Goal: Task Accomplishment & Management: Manage account settings

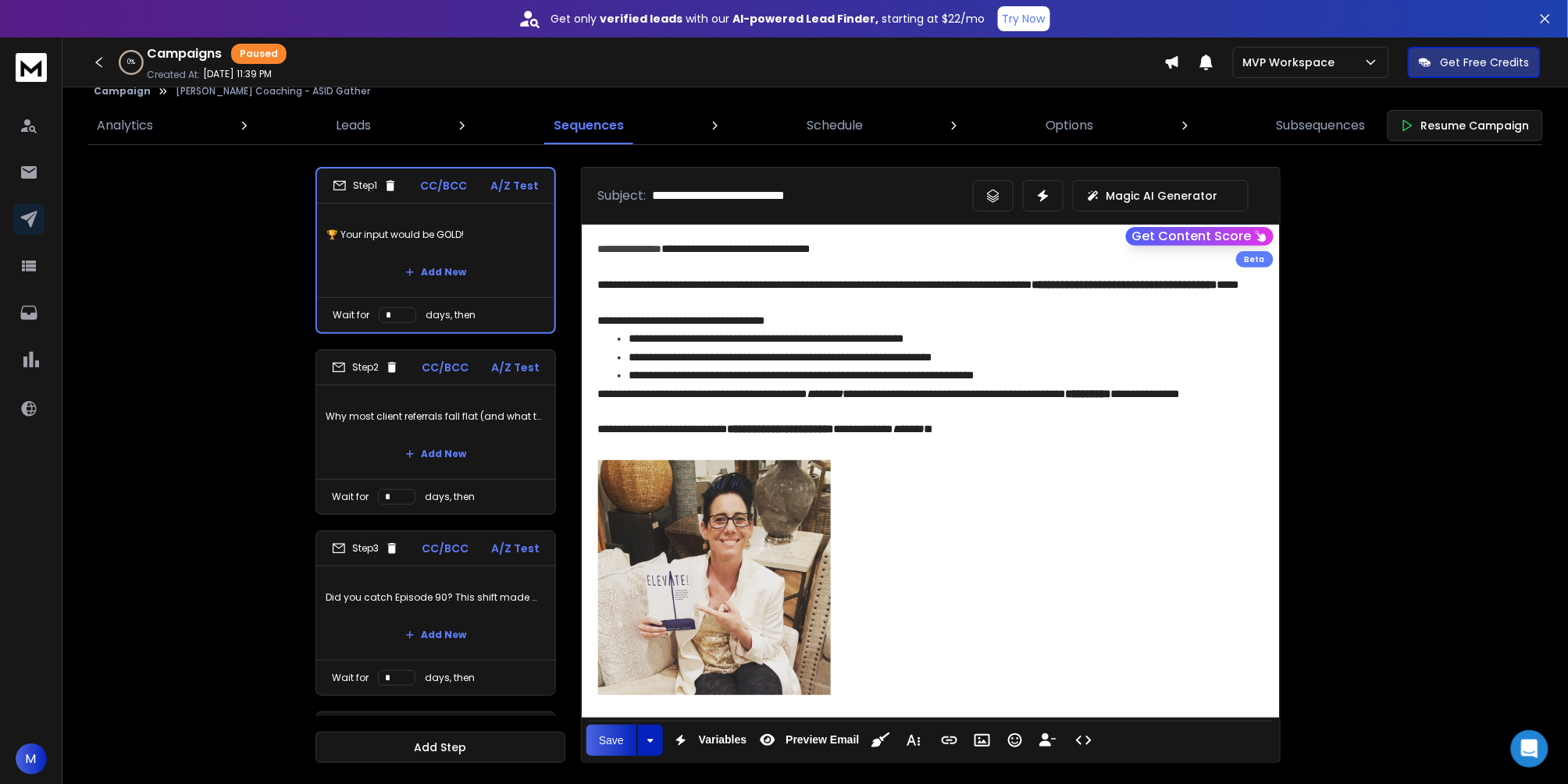
scroll to position [83, 0]
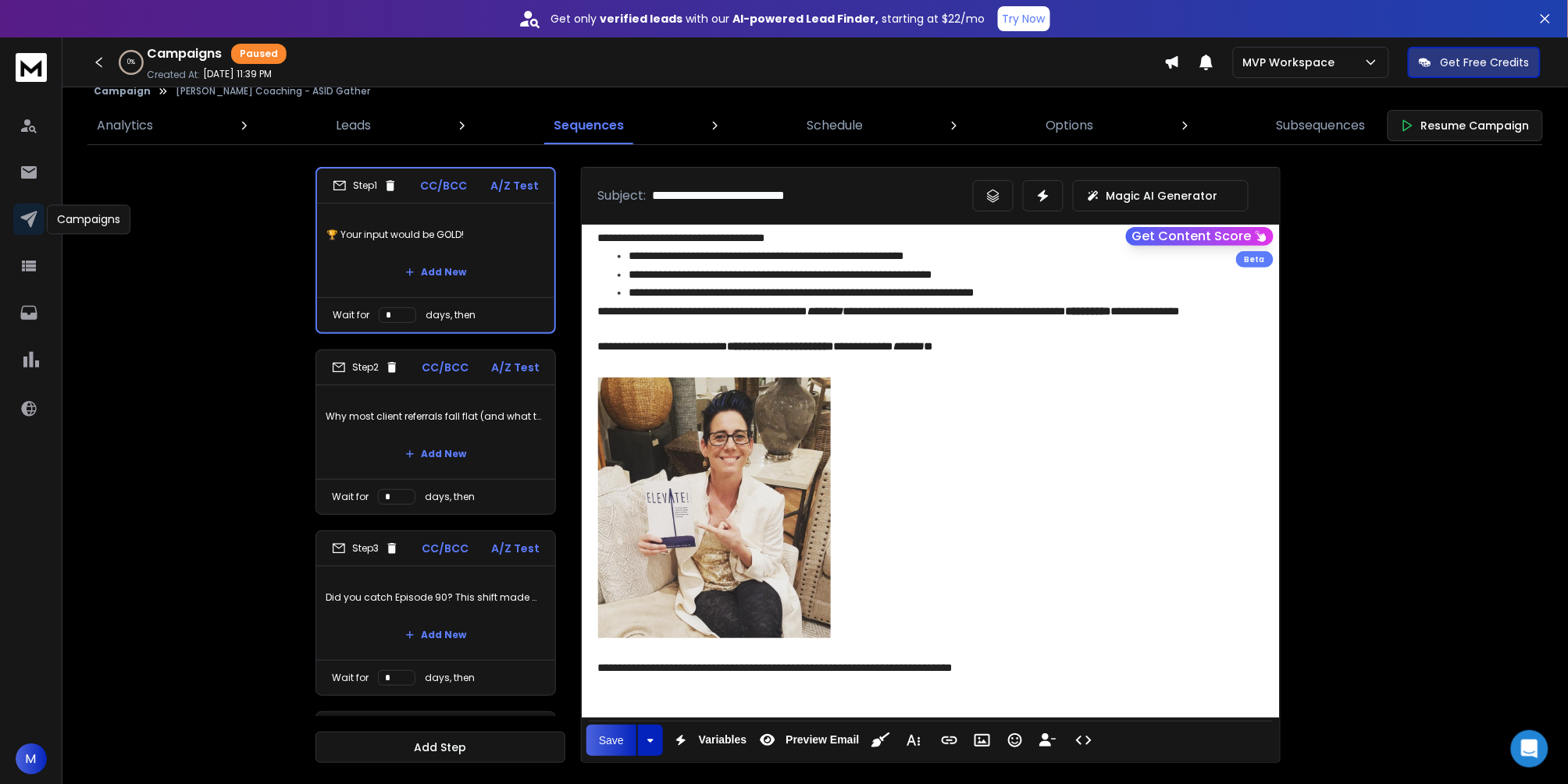
click at [37, 218] on icon at bounding box center [29, 219] width 18 height 18
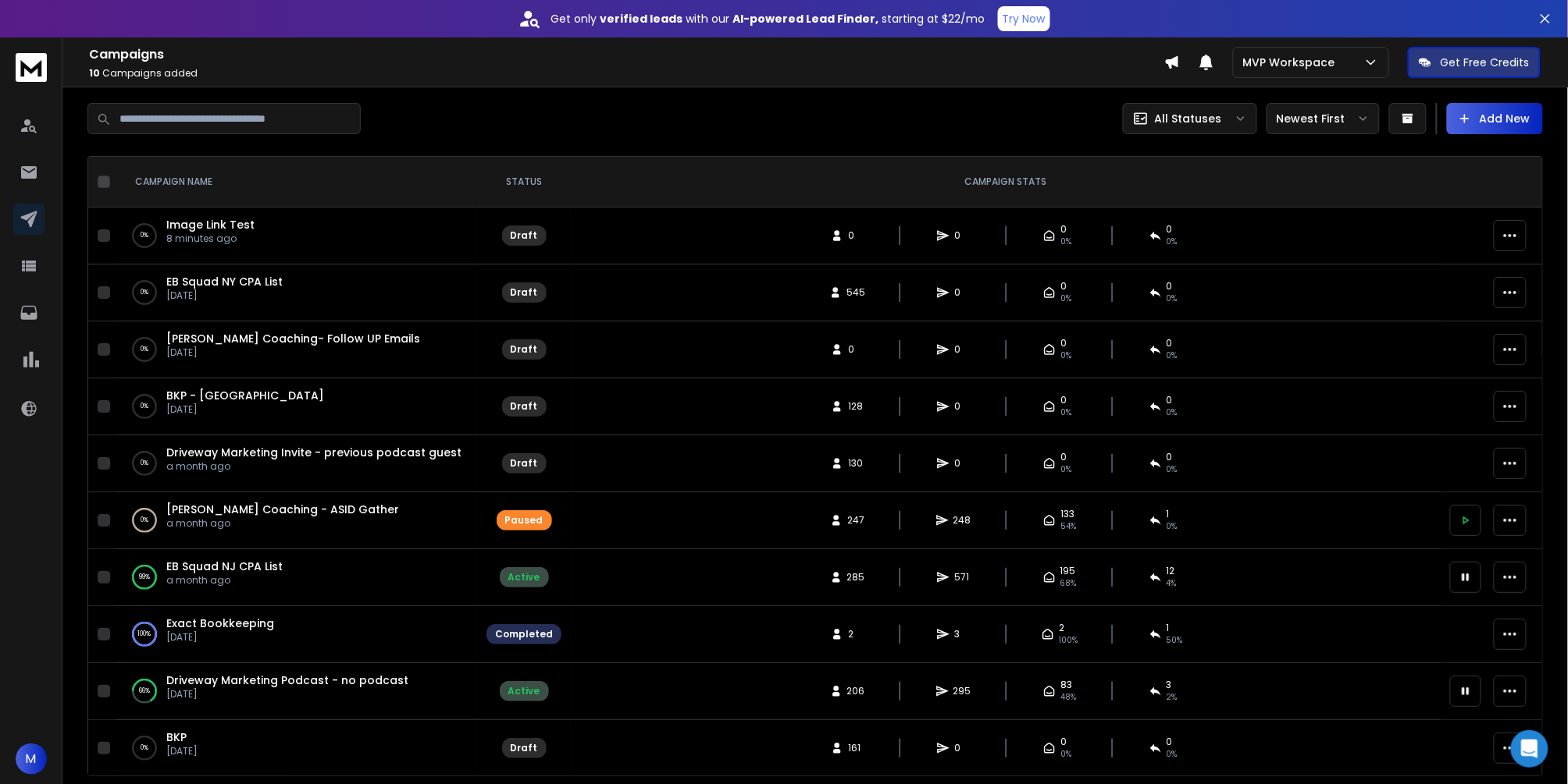
scroll to position [16, 0]
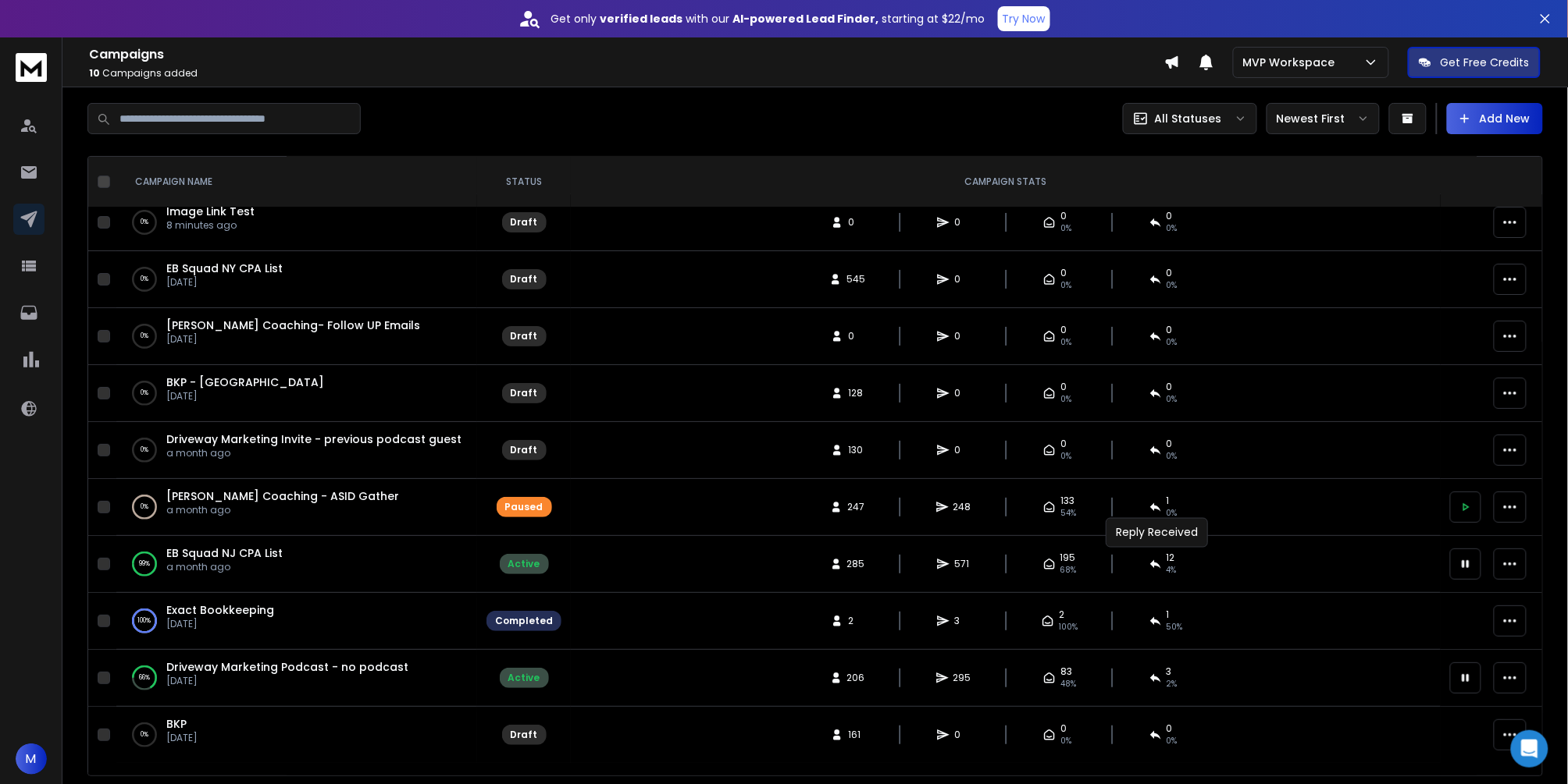
click at [1155, 555] on div "12 4 %" at bounding box center [1165, 564] width 47 height 25
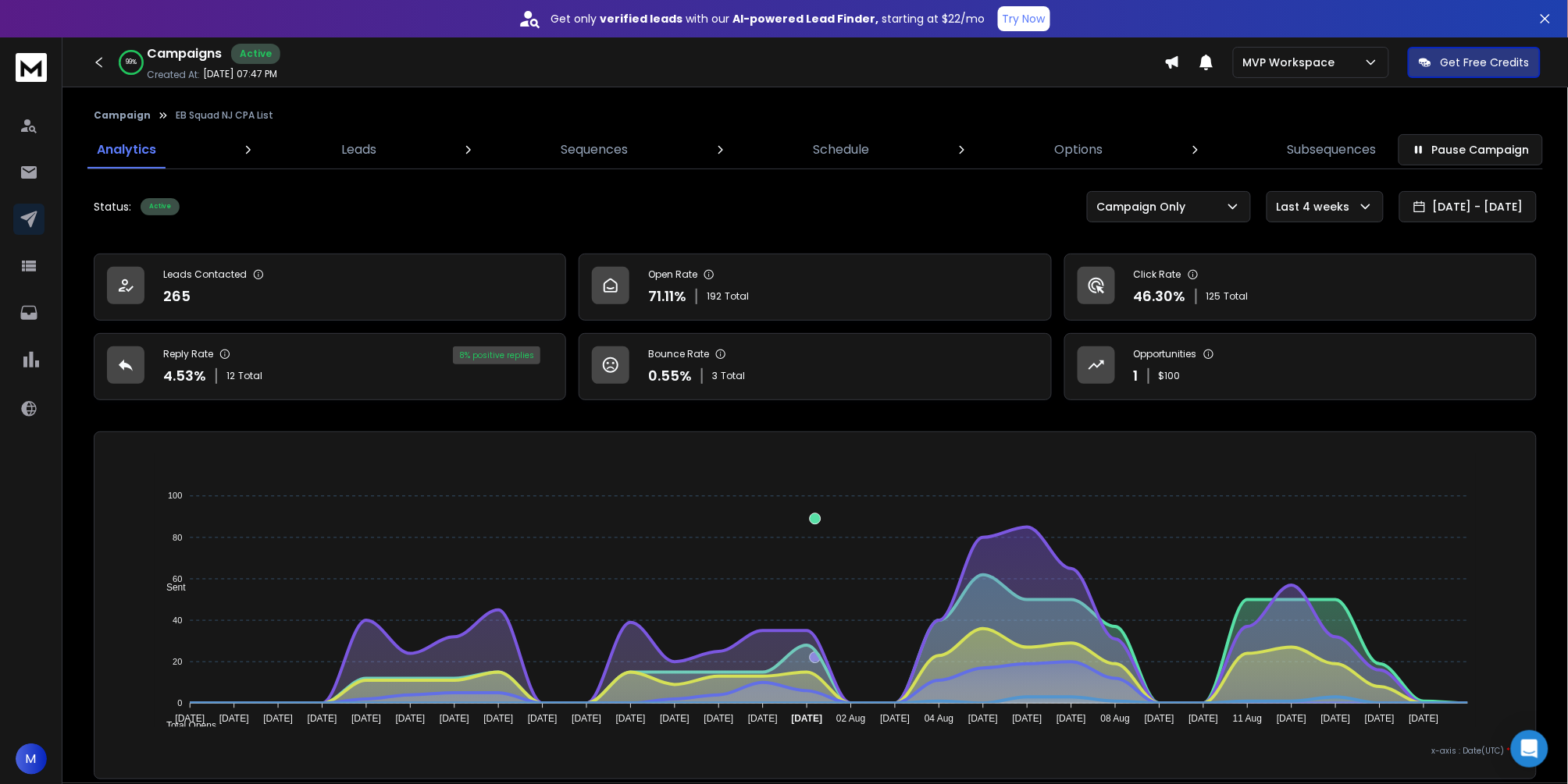
click at [1158, 358] on p "Opportunities" at bounding box center [1165, 354] width 64 height 13
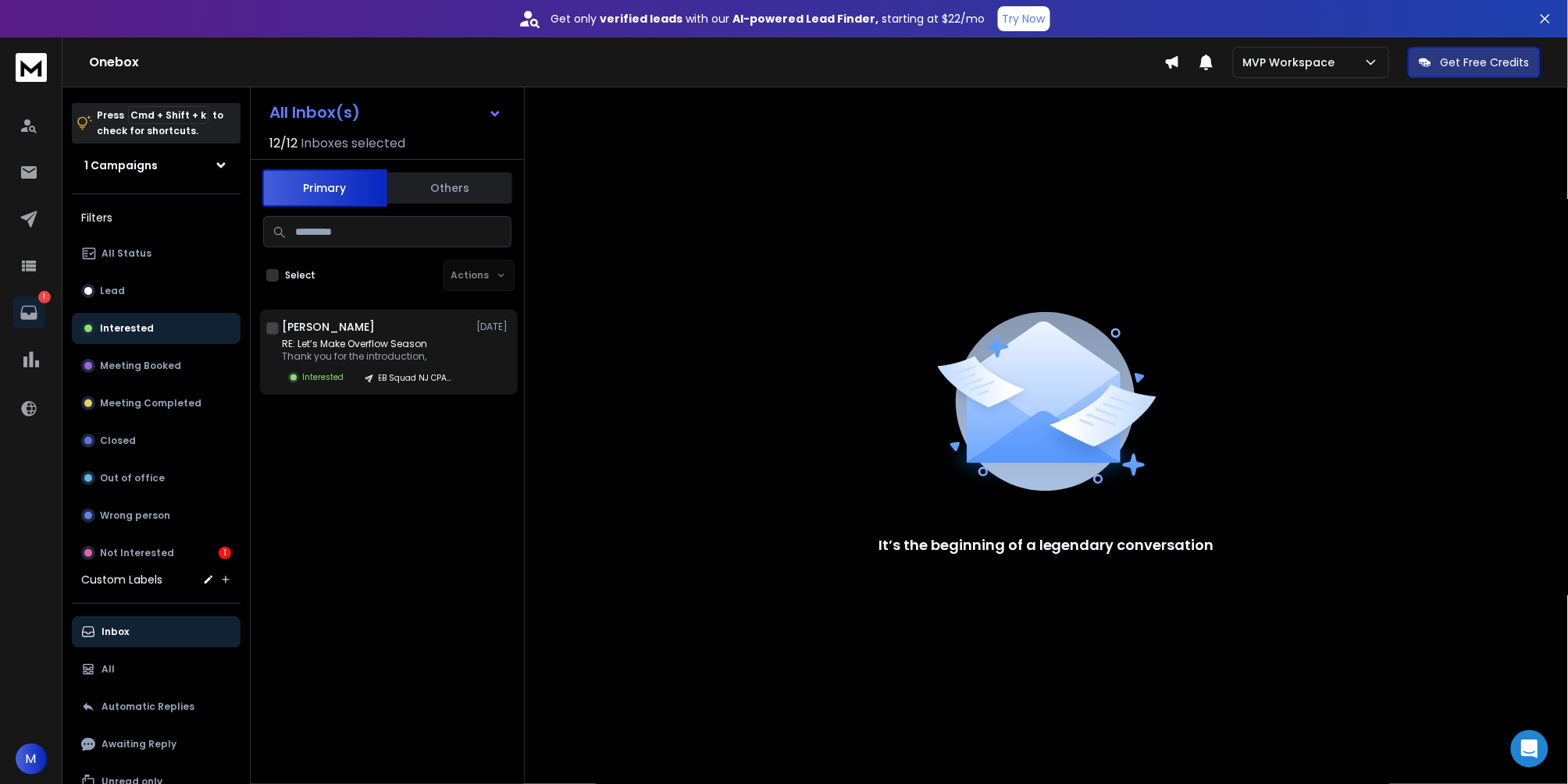
click at [409, 354] on p "Thank you for the introduction," at bounding box center [372, 357] width 180 height 13
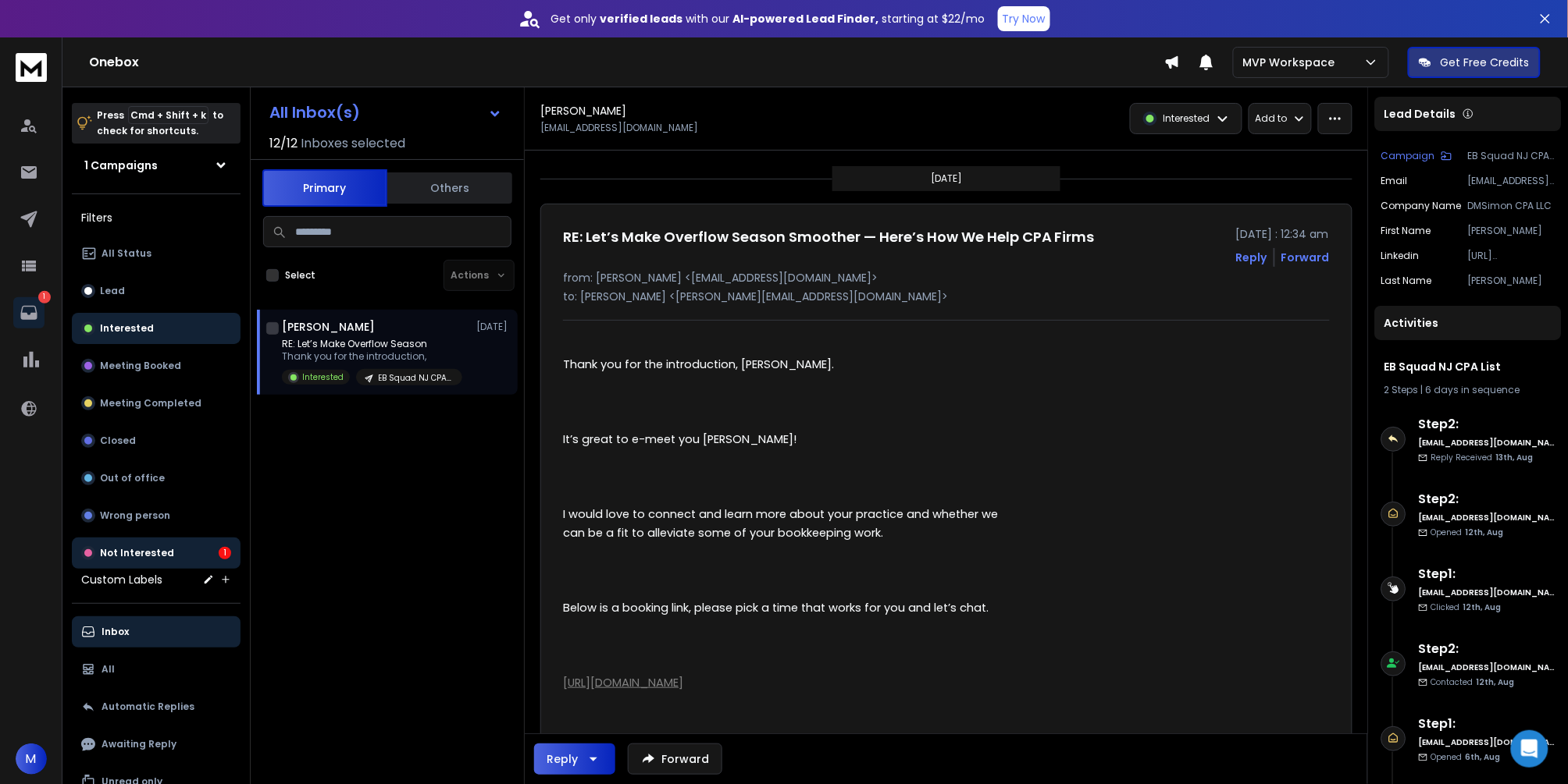
click at [129, 556] on p "Not Interested" at bounding box center [137, 554] width 75 height 13
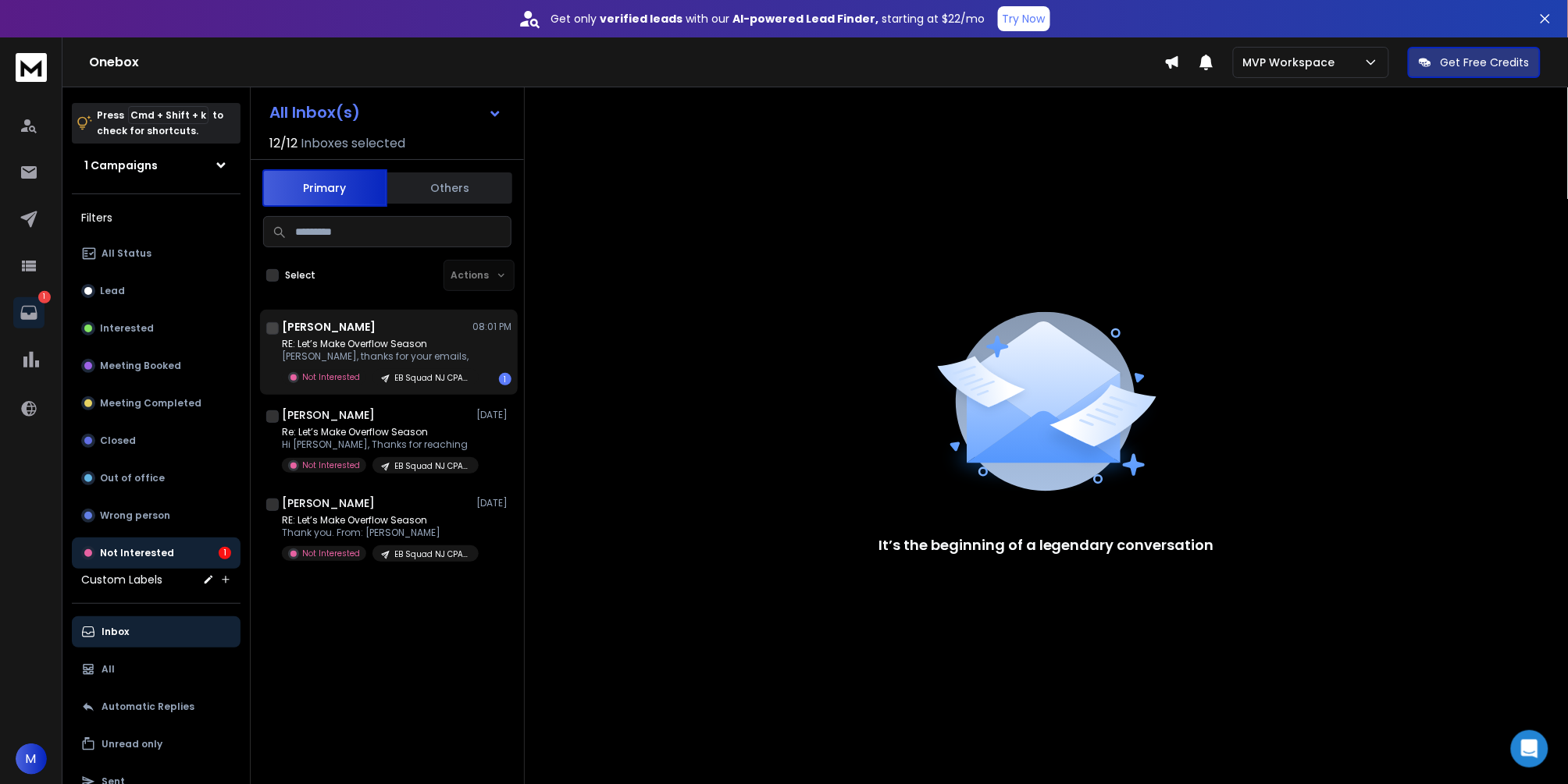
click at [442, 358] on p "[PERSON_NAME], thanks for your emails," at bounding box center [376, 357] width 188 height 13
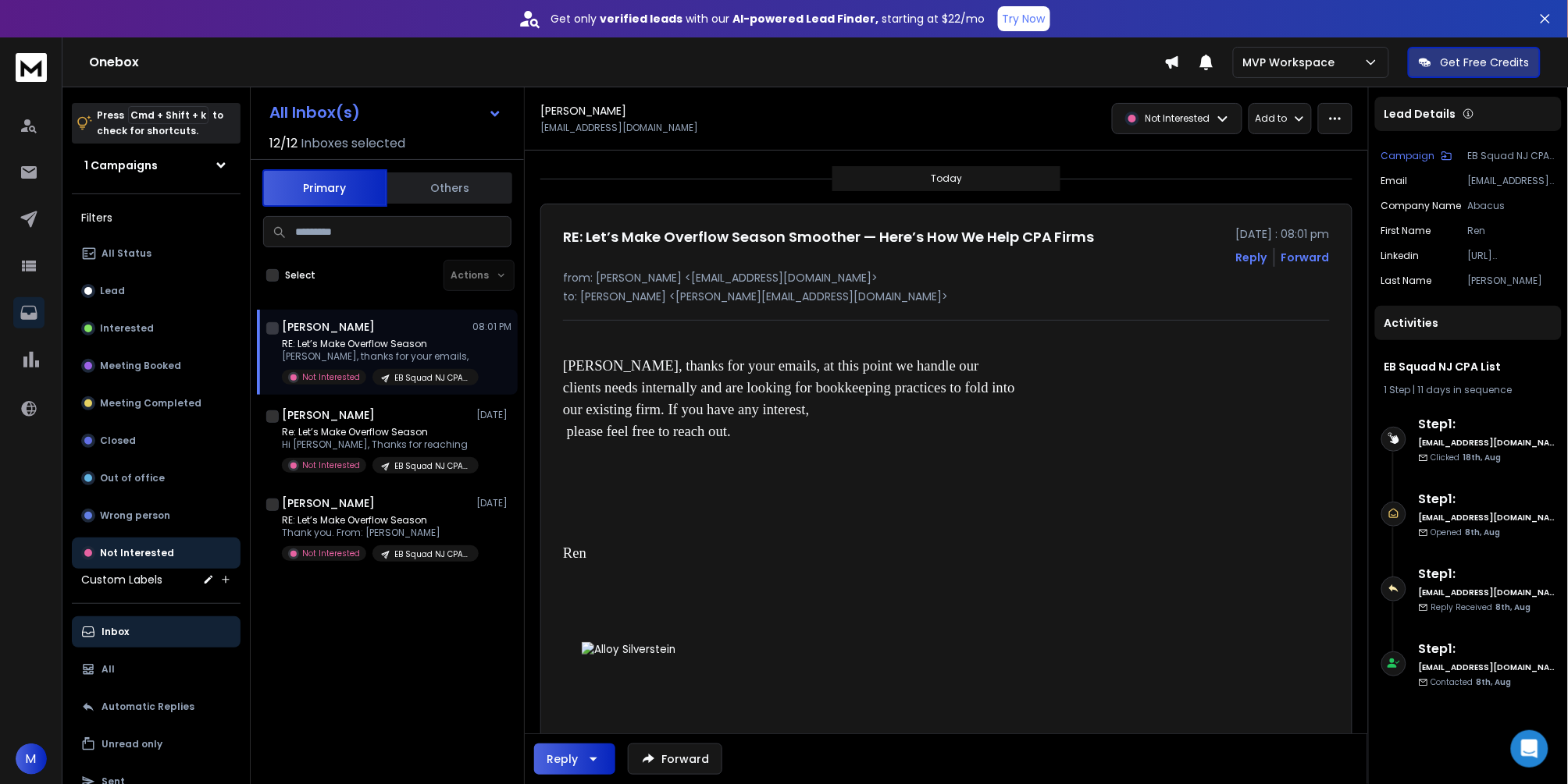
click at [445, 341] on p "RE: Let’s Make Overflow Season" at bounding box center [376, 344] width 188 height 13
click at [267, 334] on button "button" at bounding box center [273, 329] width 13 height 13
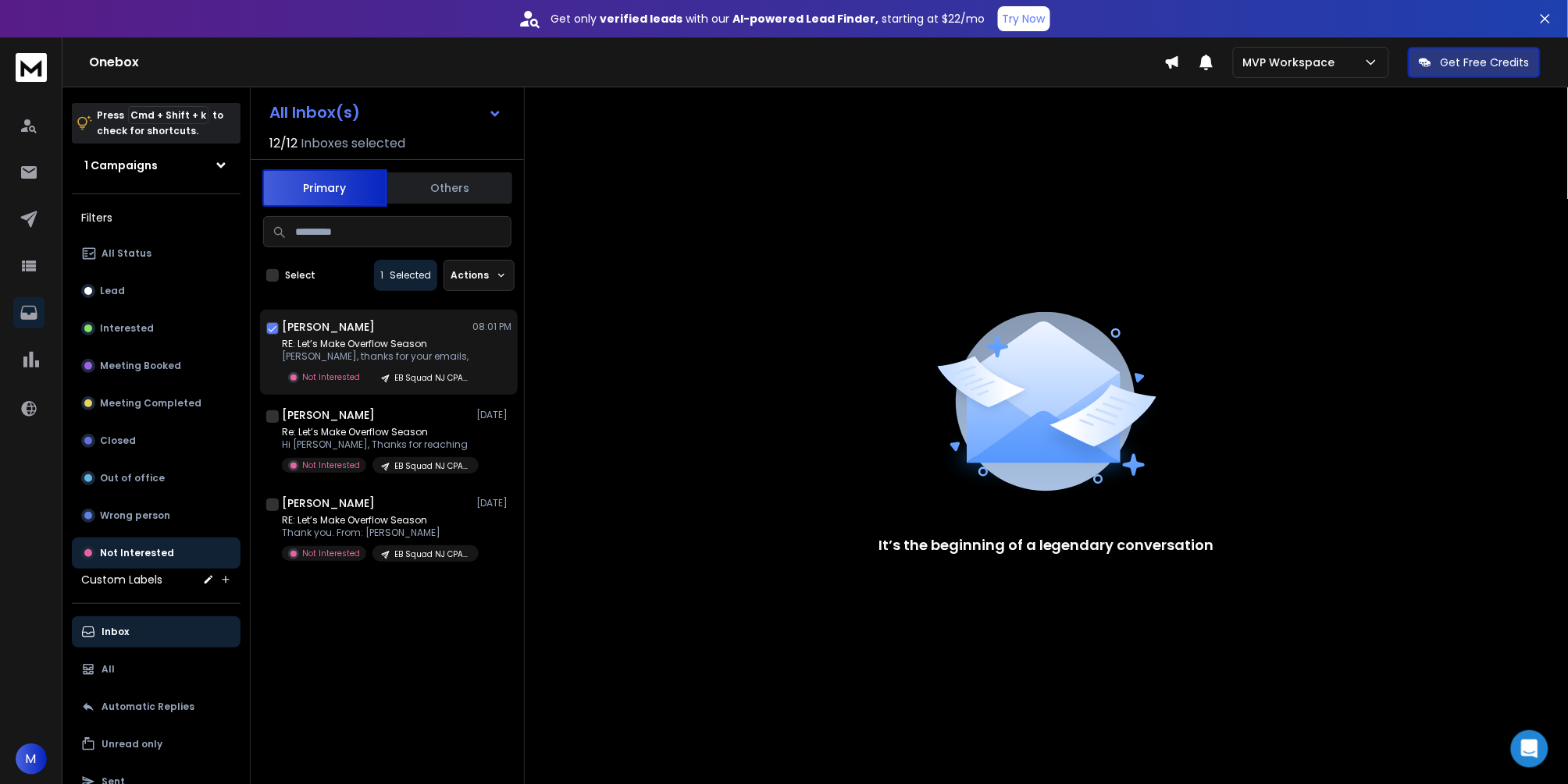
click at [269, 333] on button "button" at bounding box center [273, 329] width 13 height 13
click at [416, 341] on p "RE: Let’s Make Overflow Season" at bounding box center [376, 344] width 188 height 13
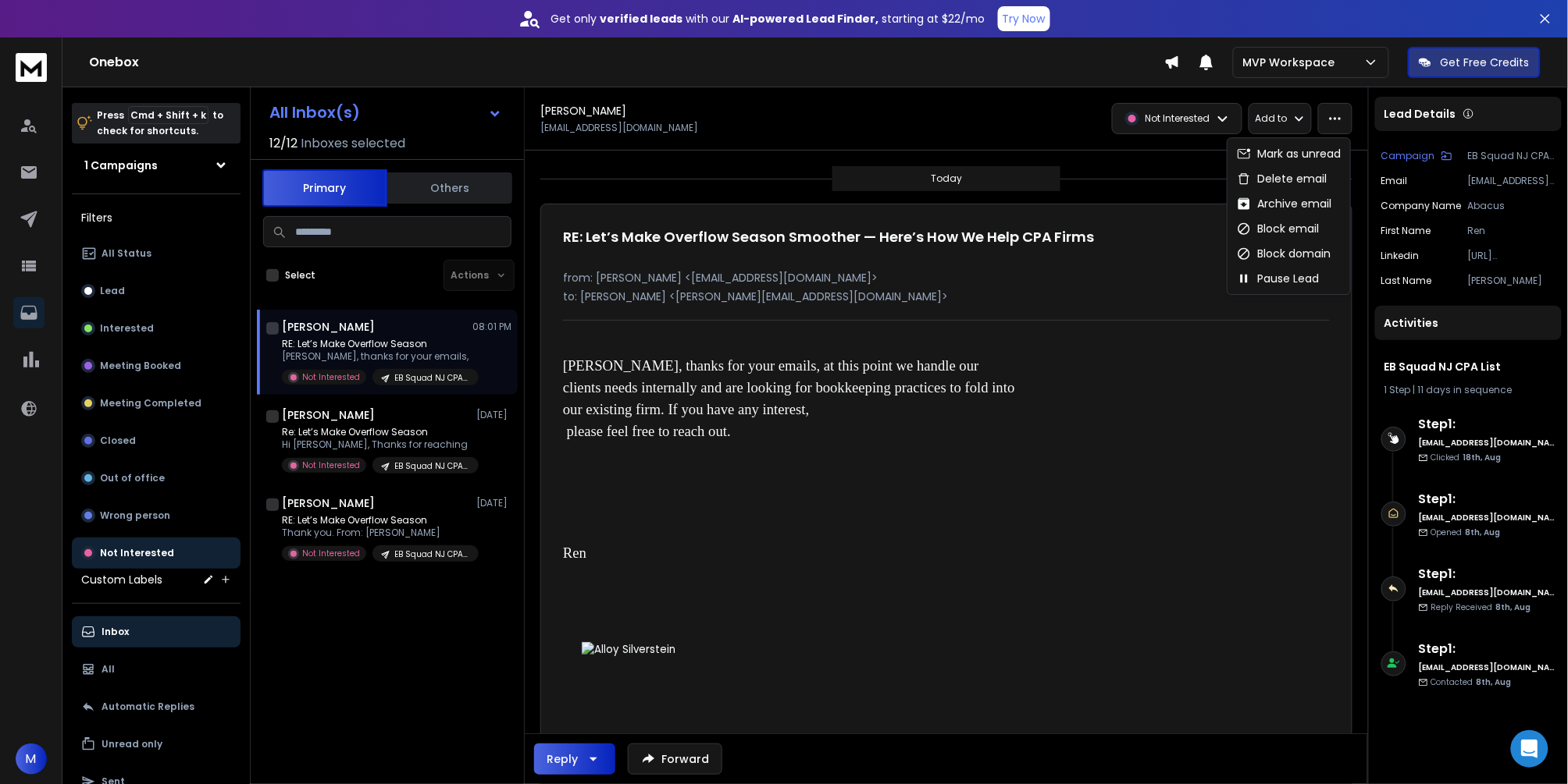
click at [1344, 117] on button "button" at bounding box center [1335, 119] width 34 height 31
click at [1281, 156] on div "Mark as unread" at bounding box center [1288, 154] width 104 height 16
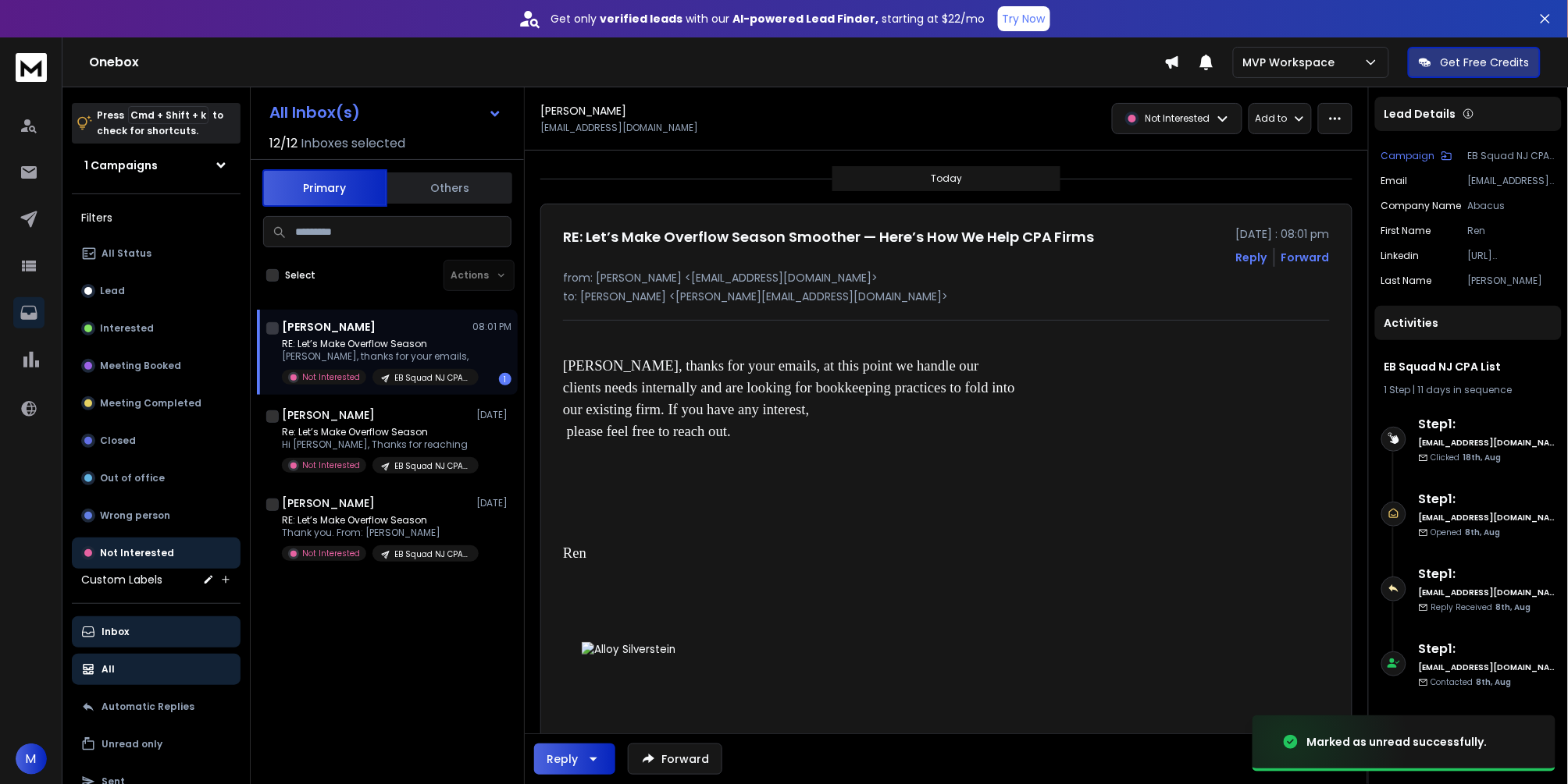
click at [131, 670] on button "All" at bounding box center [156, 670] width 168 height 31
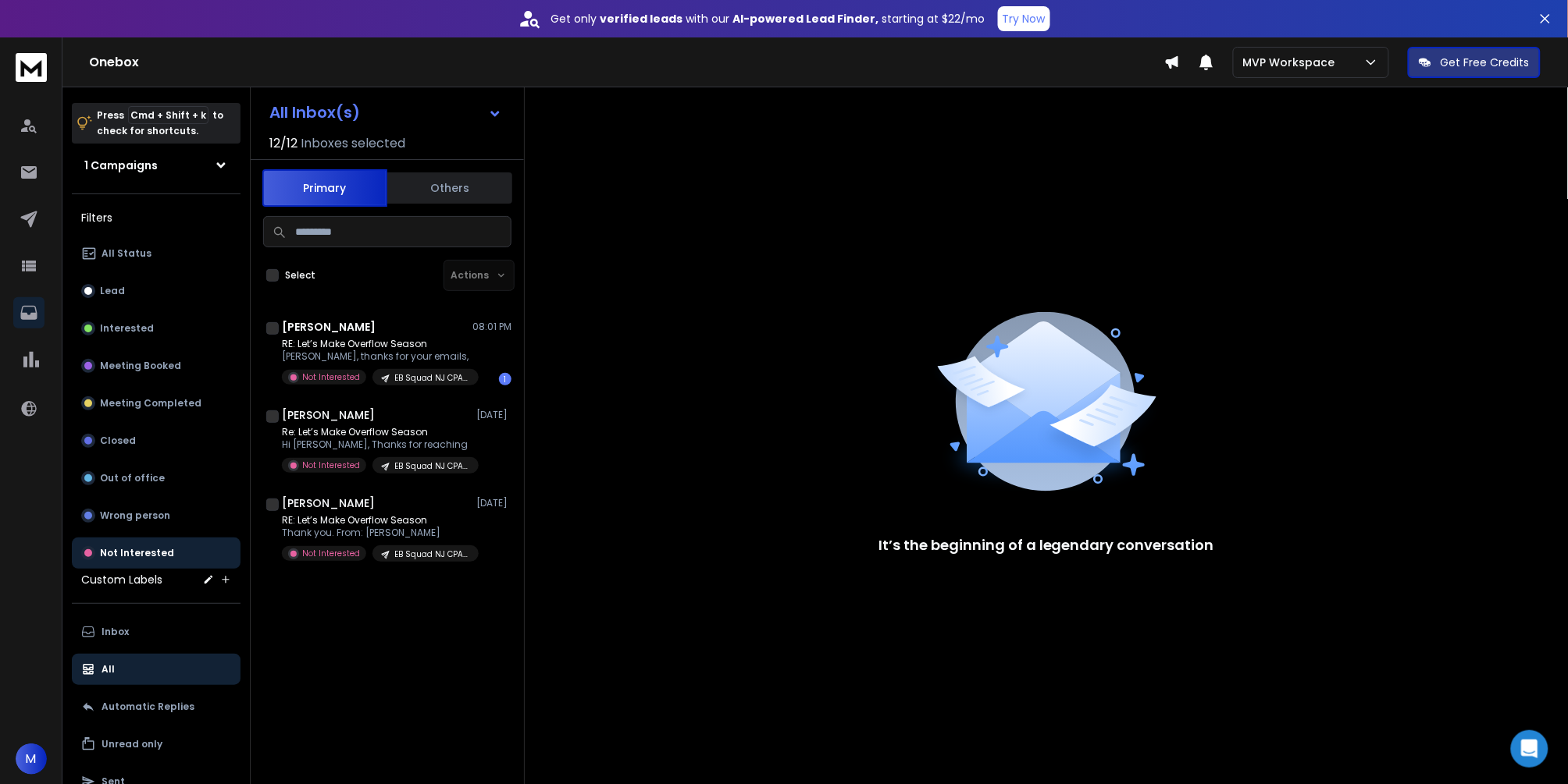
click at [461, 191] on button "Others" at bounding box center [450, 188] width 125 height 34
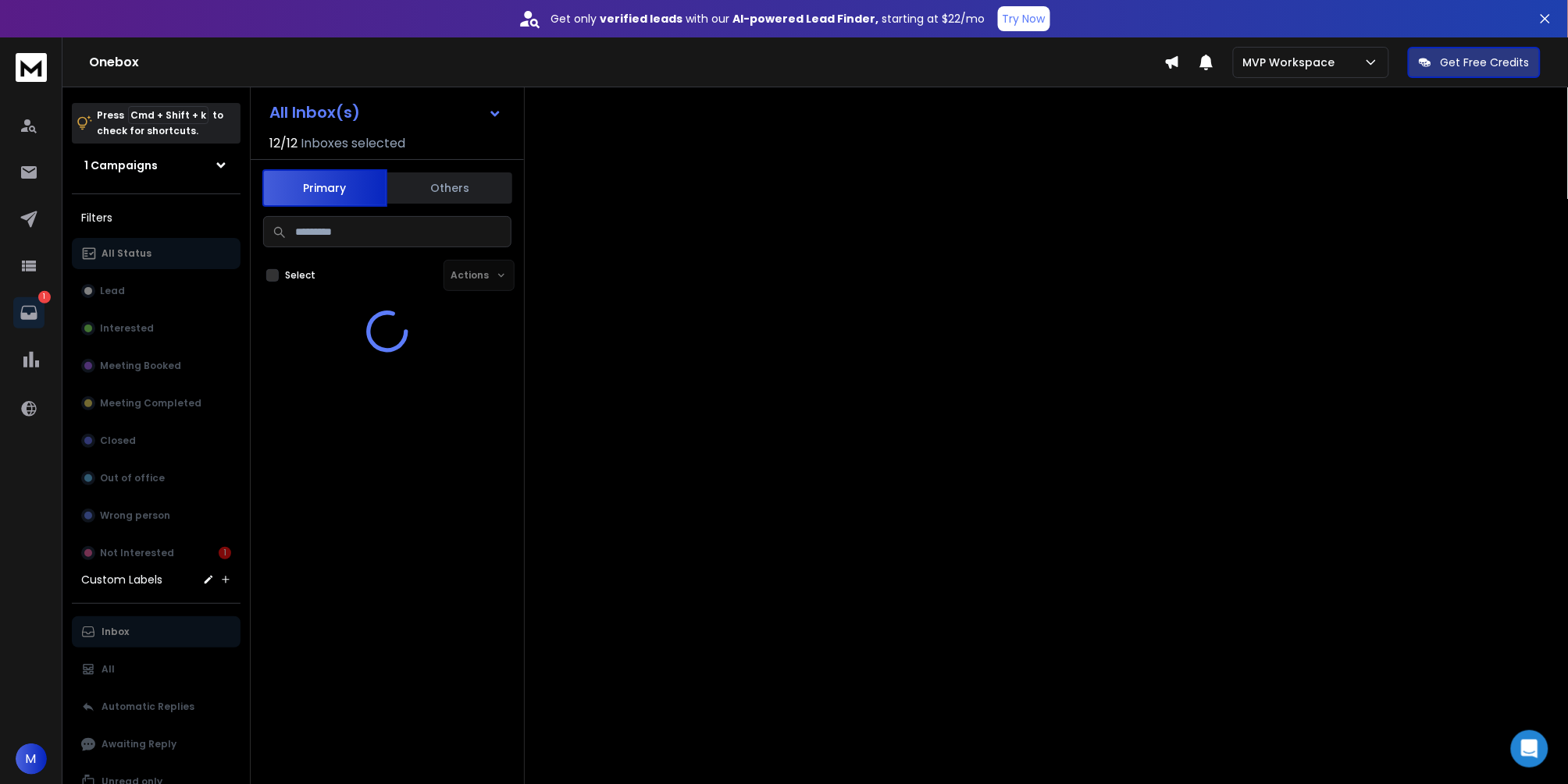
click at [336, 190] on button "Primary" at bounding box center [325, 188] width 125 height 38
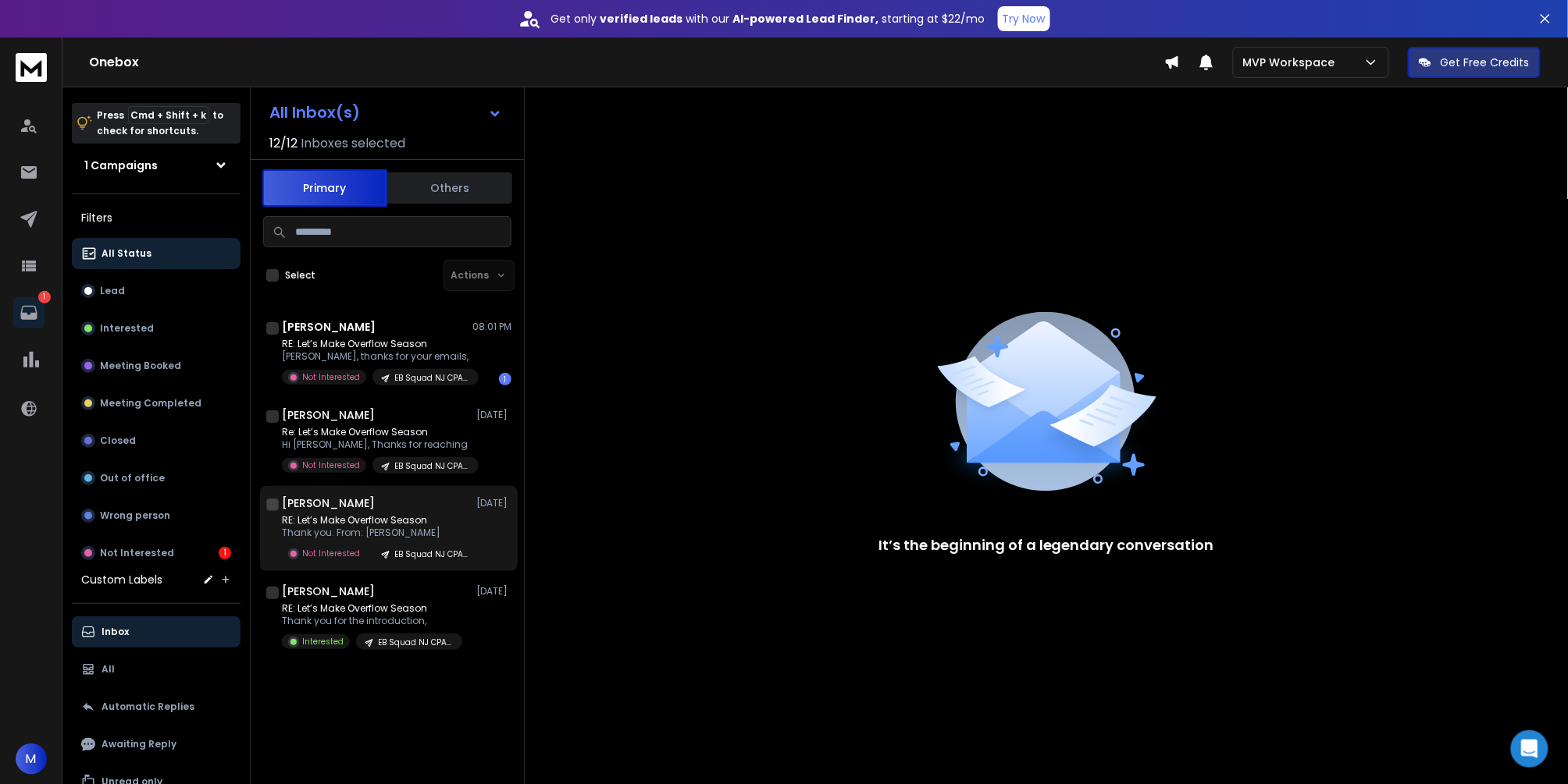
click at [424, 533] on p "Thank you. From: [PERSON_NAME]" at bounding box center [376, 533] width 188 height 13
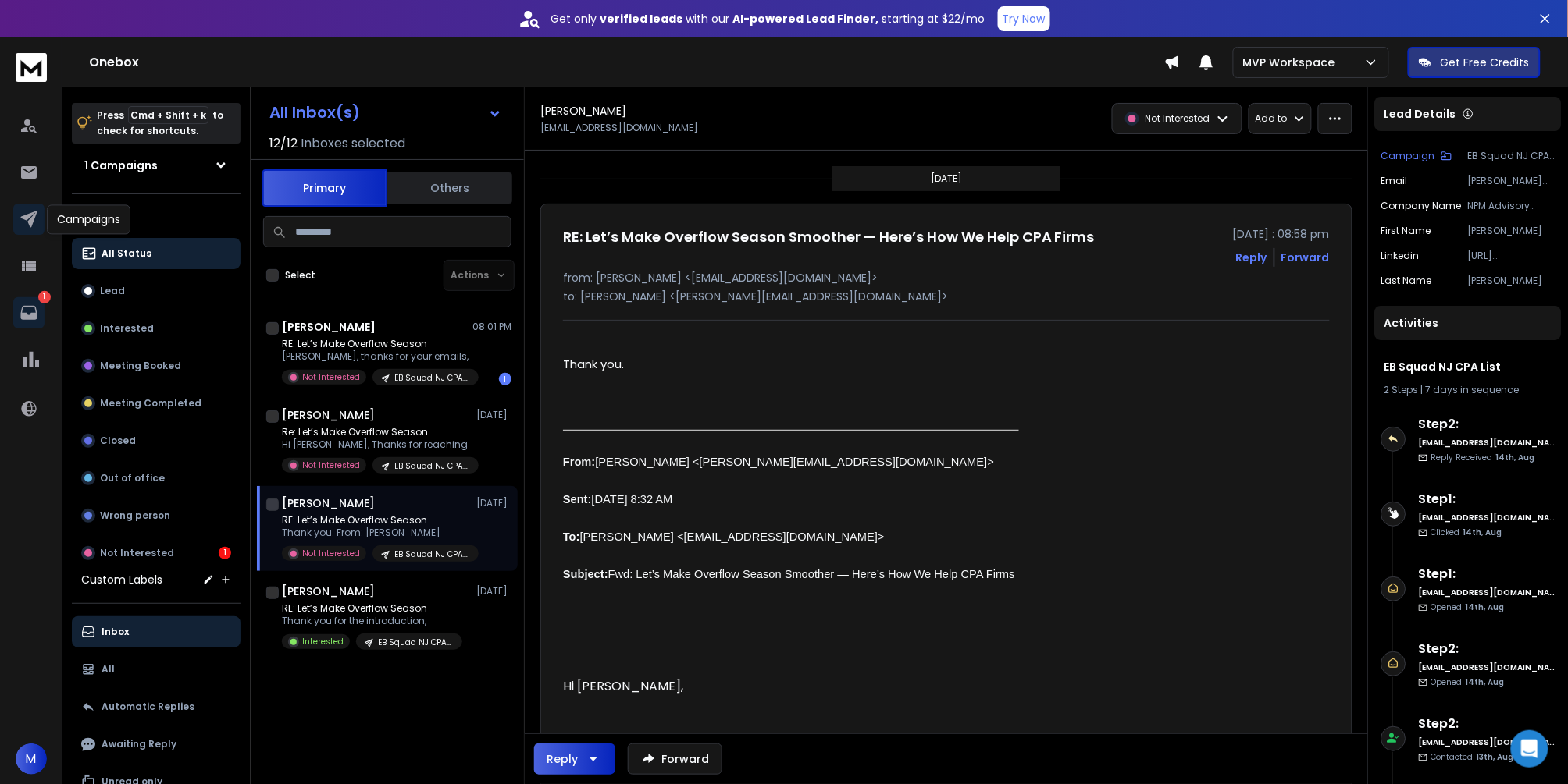
click at [27, 220] on icon at bounding box center [29, 219] width 18 height 18
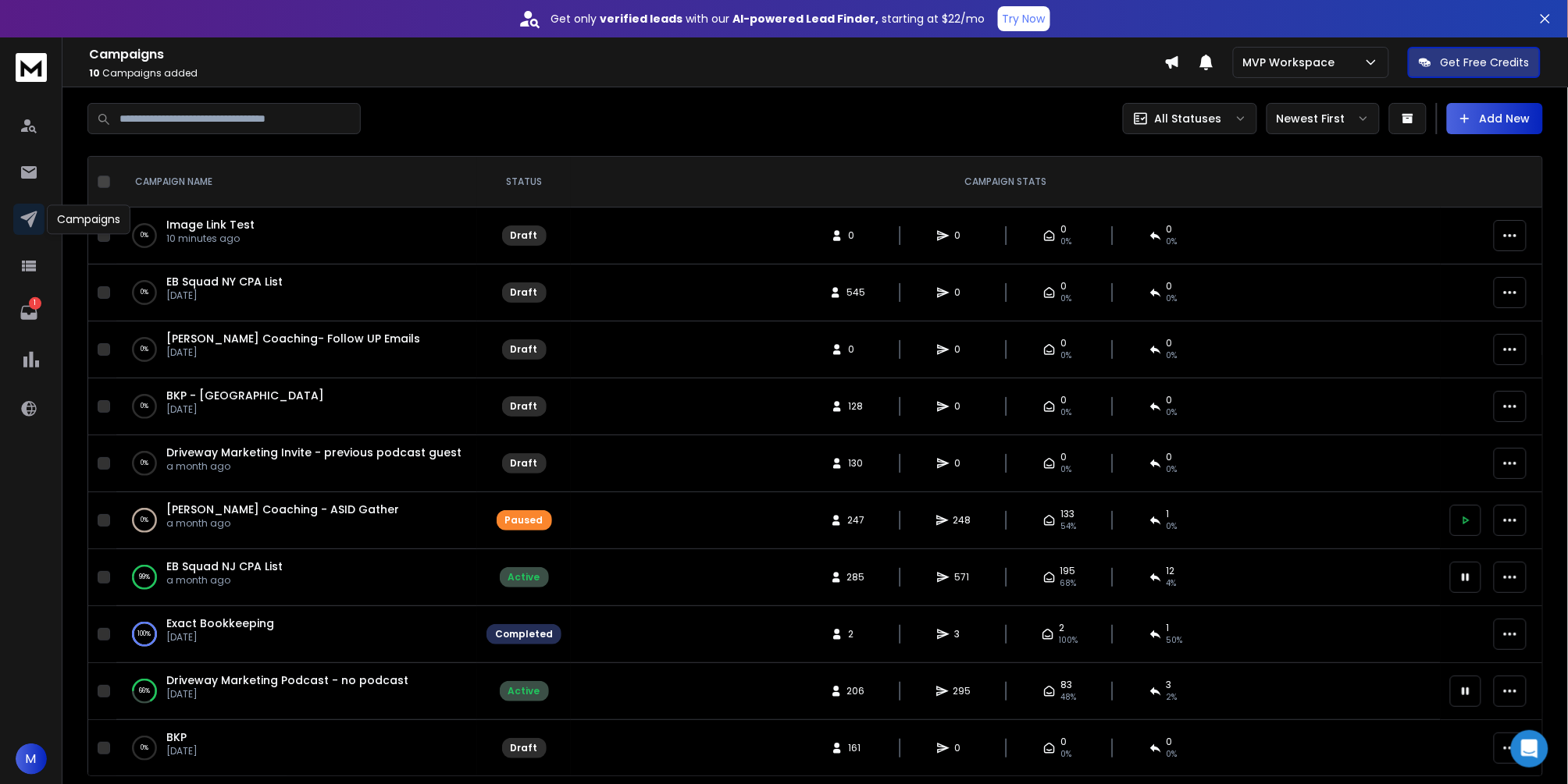
click at [247, 509] on span "[PERSON_NAME] Coaching - ASID Gather" at bounding box center [283, 509] width 233 height 16
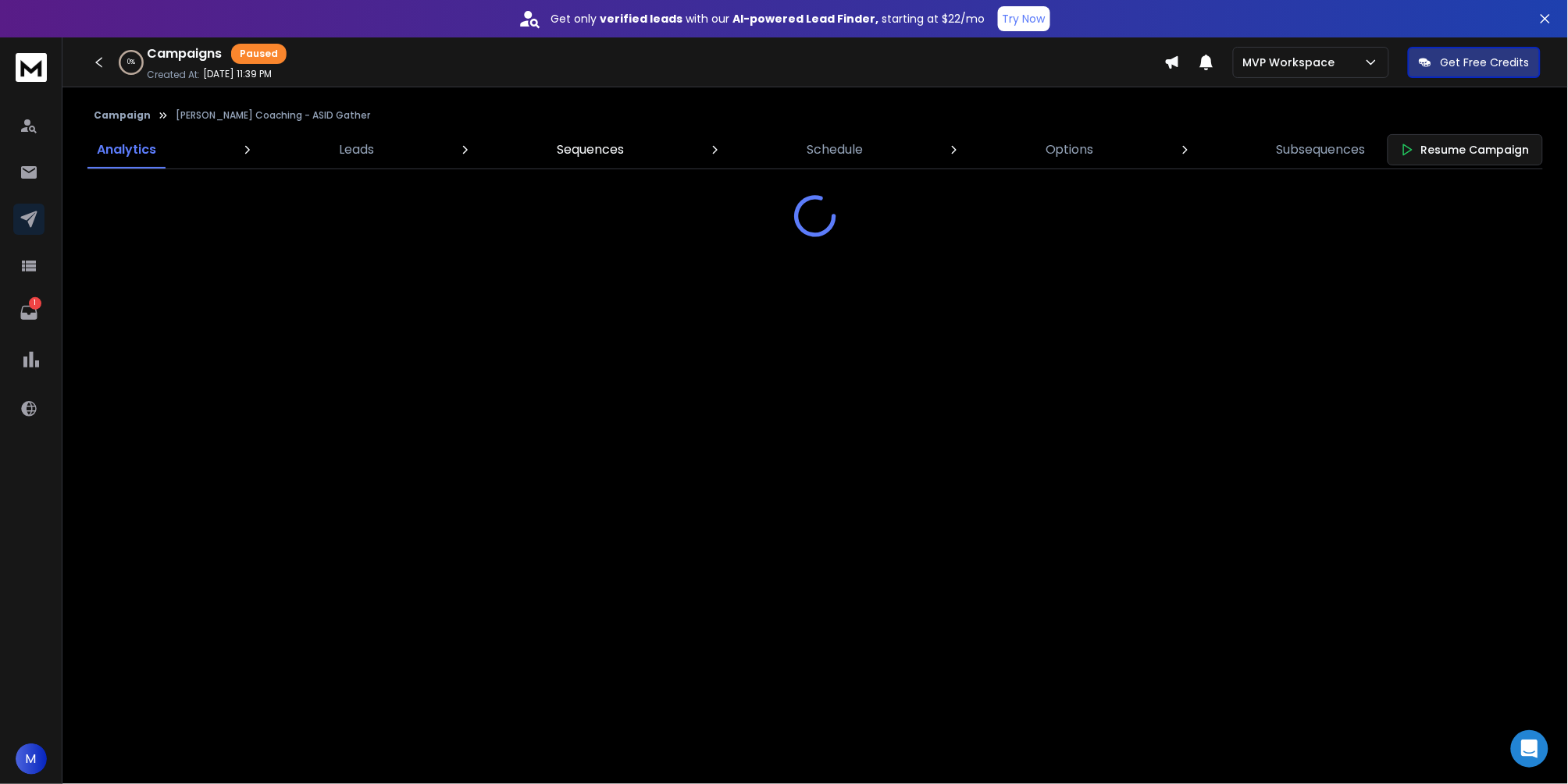
click at [576, 161] on link "Sequences" at bounding box center [590, 149] width 86 height 38
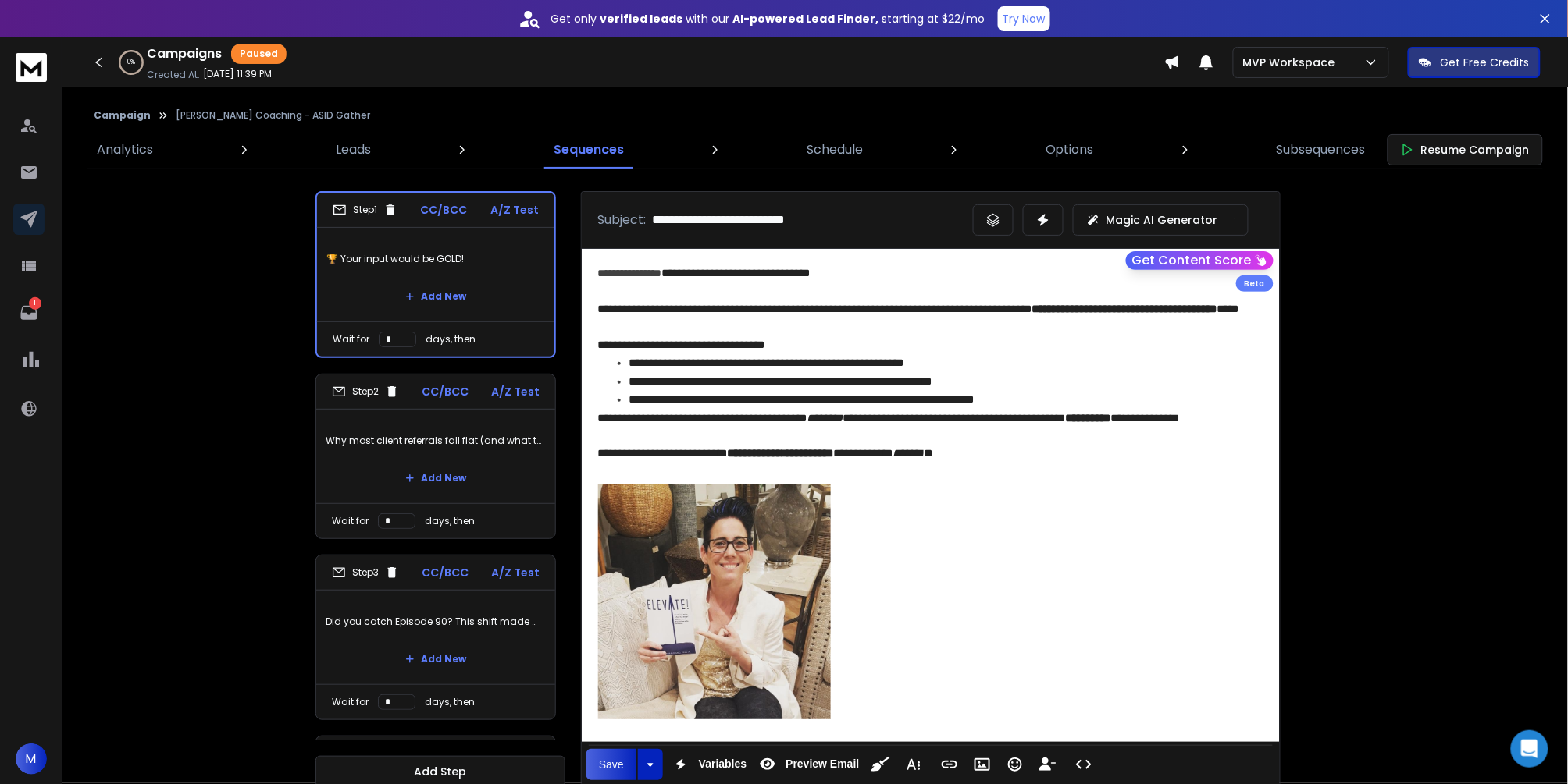
click at [484, 459] on p "Why most client referrals fall flat (and what to do instead)" at bounding box center [436, 440] width 220 height 43
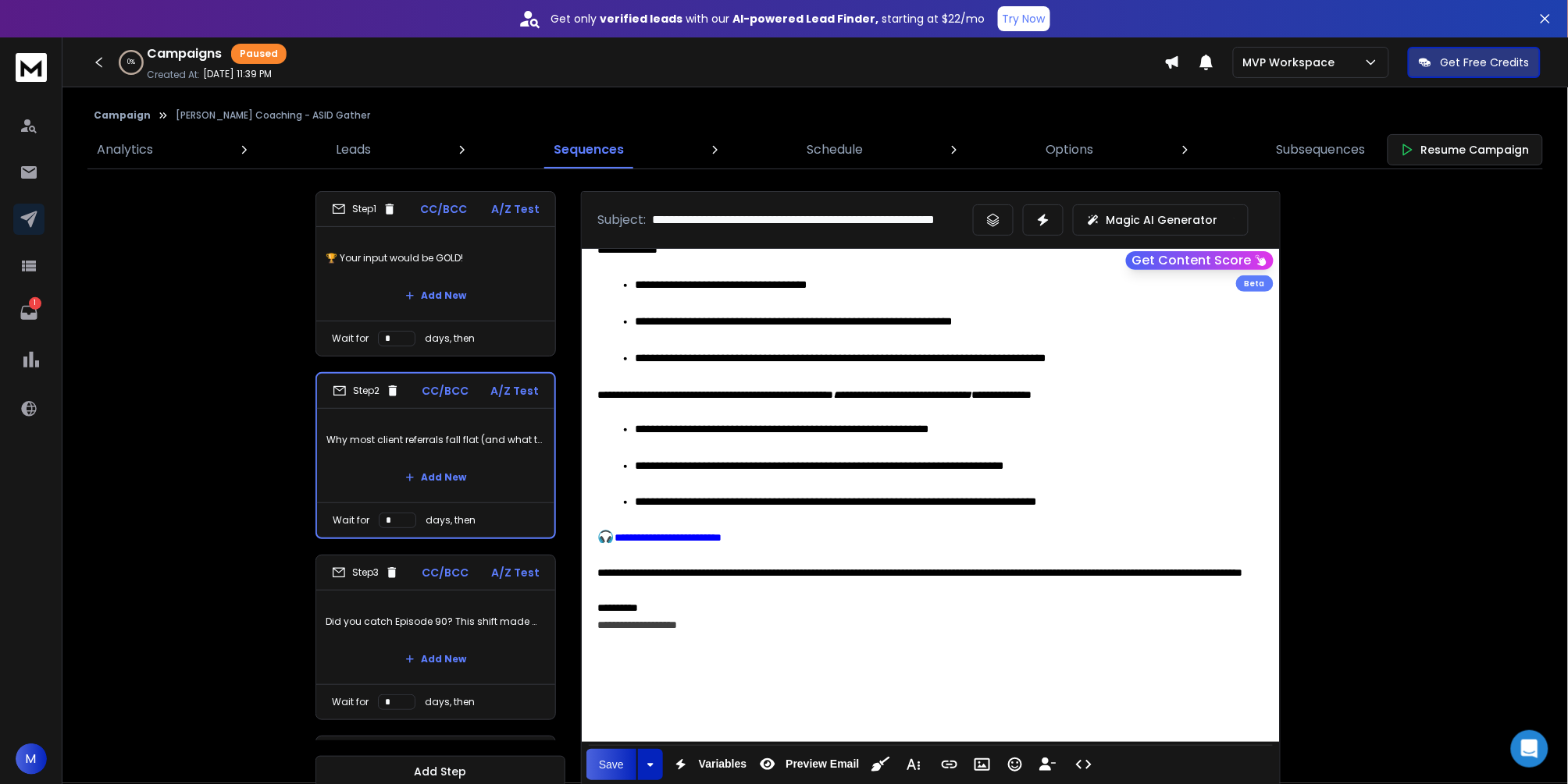
scroll to position [330, 0]
click at [468, 627] on p "Did you catch Episode 90? This shift made my business skyrocket" at bounding box center [436, 621] width 220 height 43
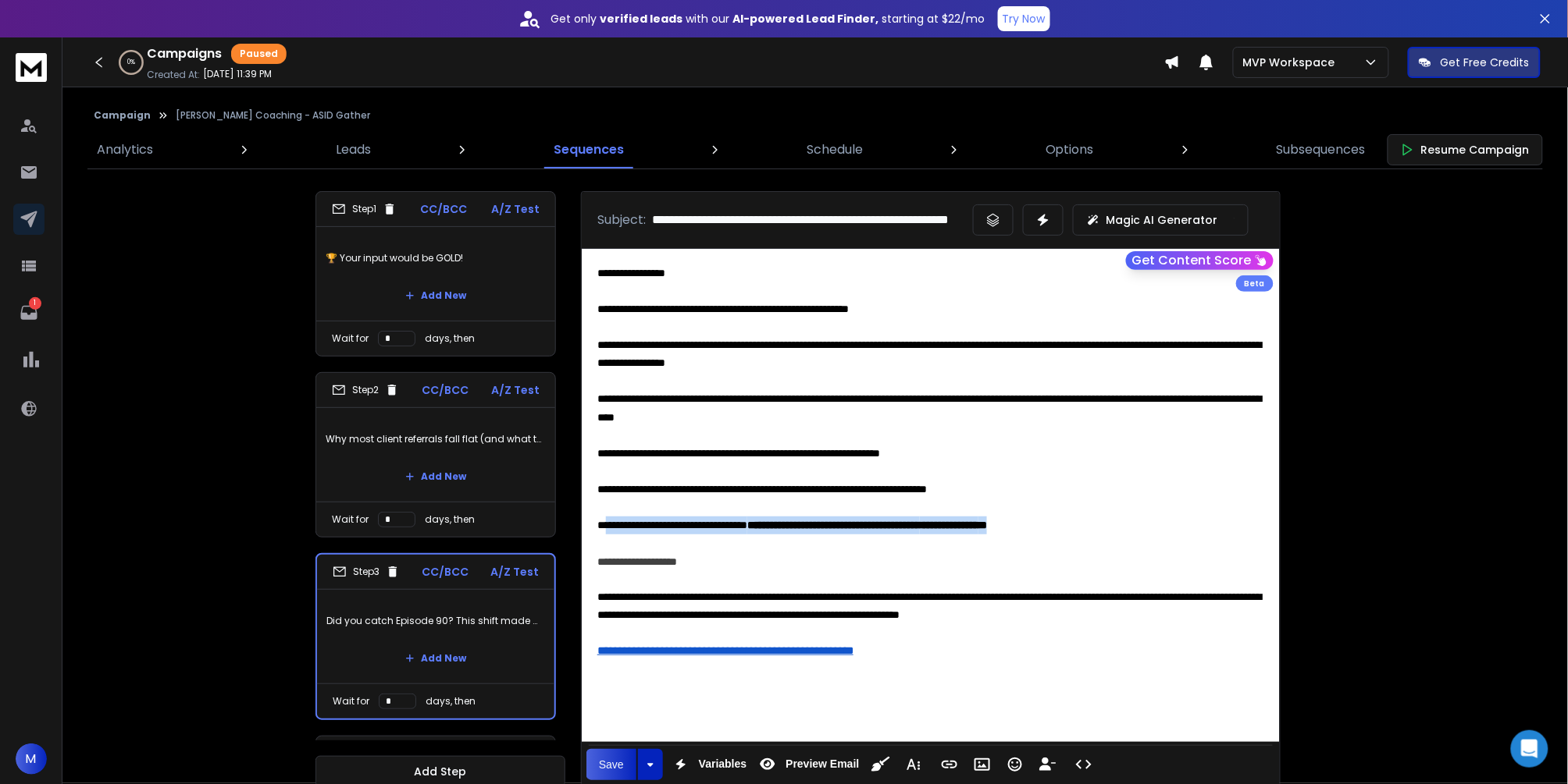
drag, startPoint x: 1108, startPoint y: 525, endPoint x: 607, endPoint y: 527, distance: 501.0
click at [604, 528] on div "**********" at bounding box center [931, 525] width 667 height 18
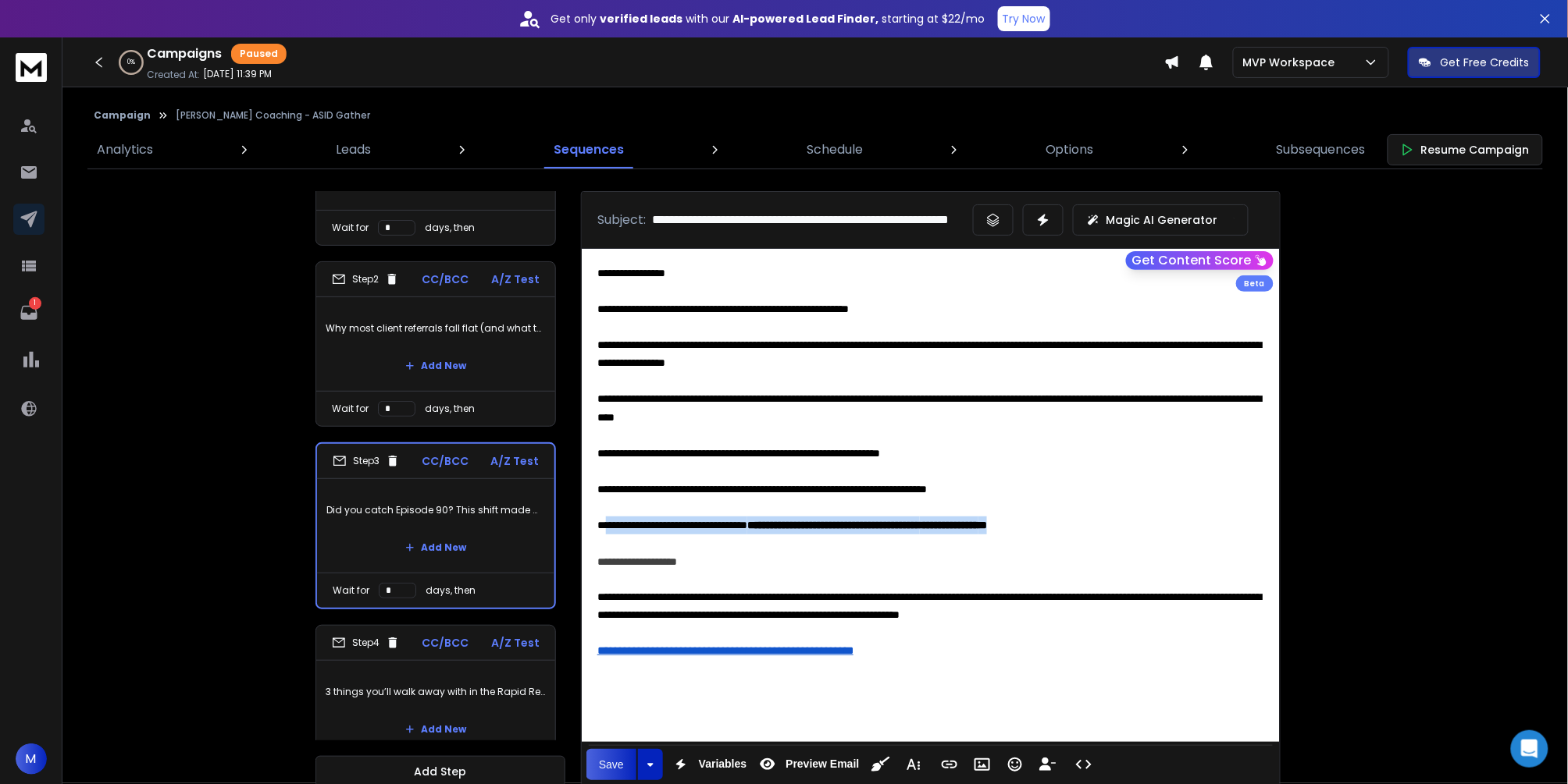
scroll to position [126, 0]
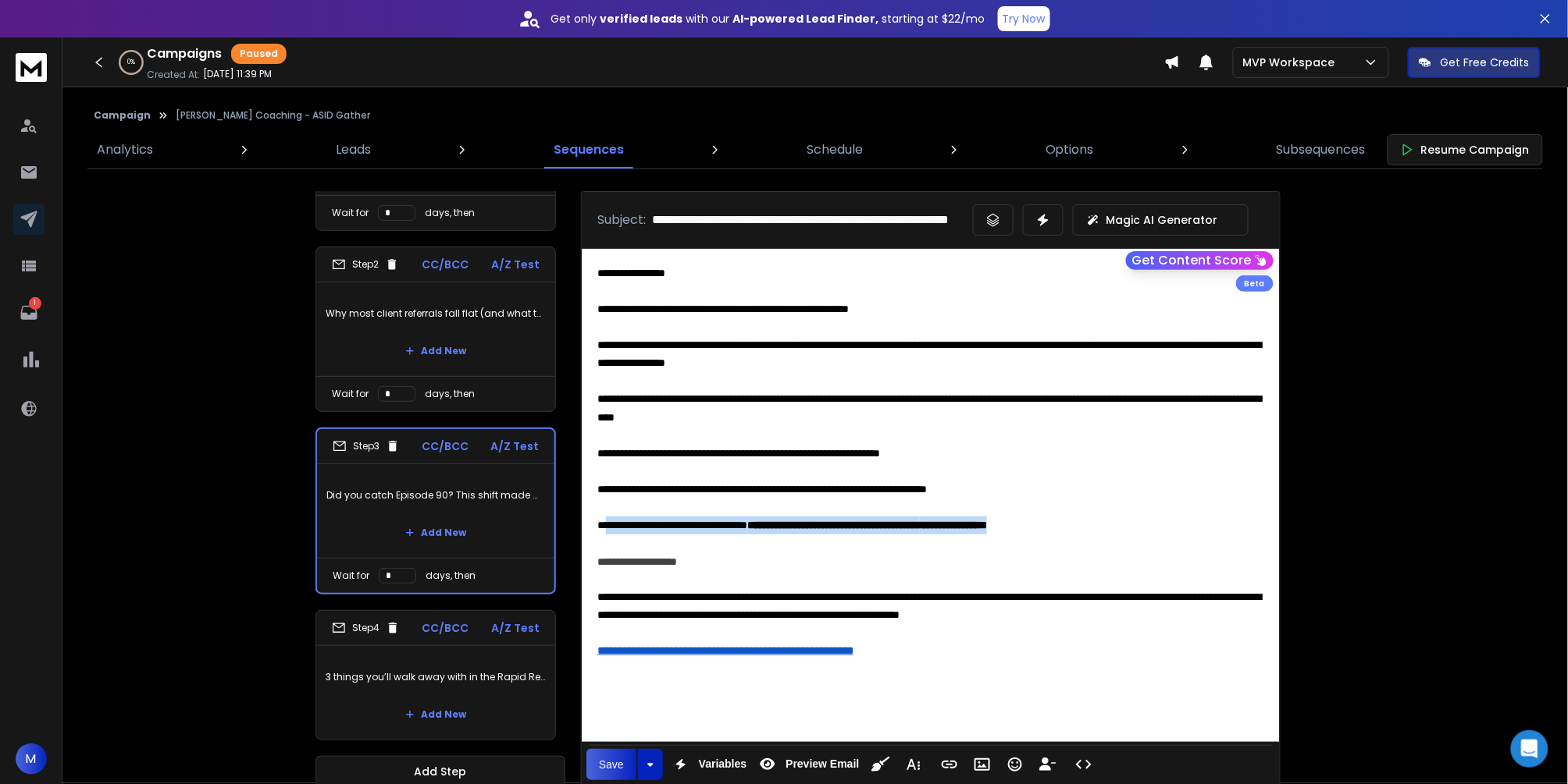
click at [455, 675] on p "3 things you’ll walk away with in the Rapid Referrals Challenge" at bounding box center [436, 676] width 220 height 43
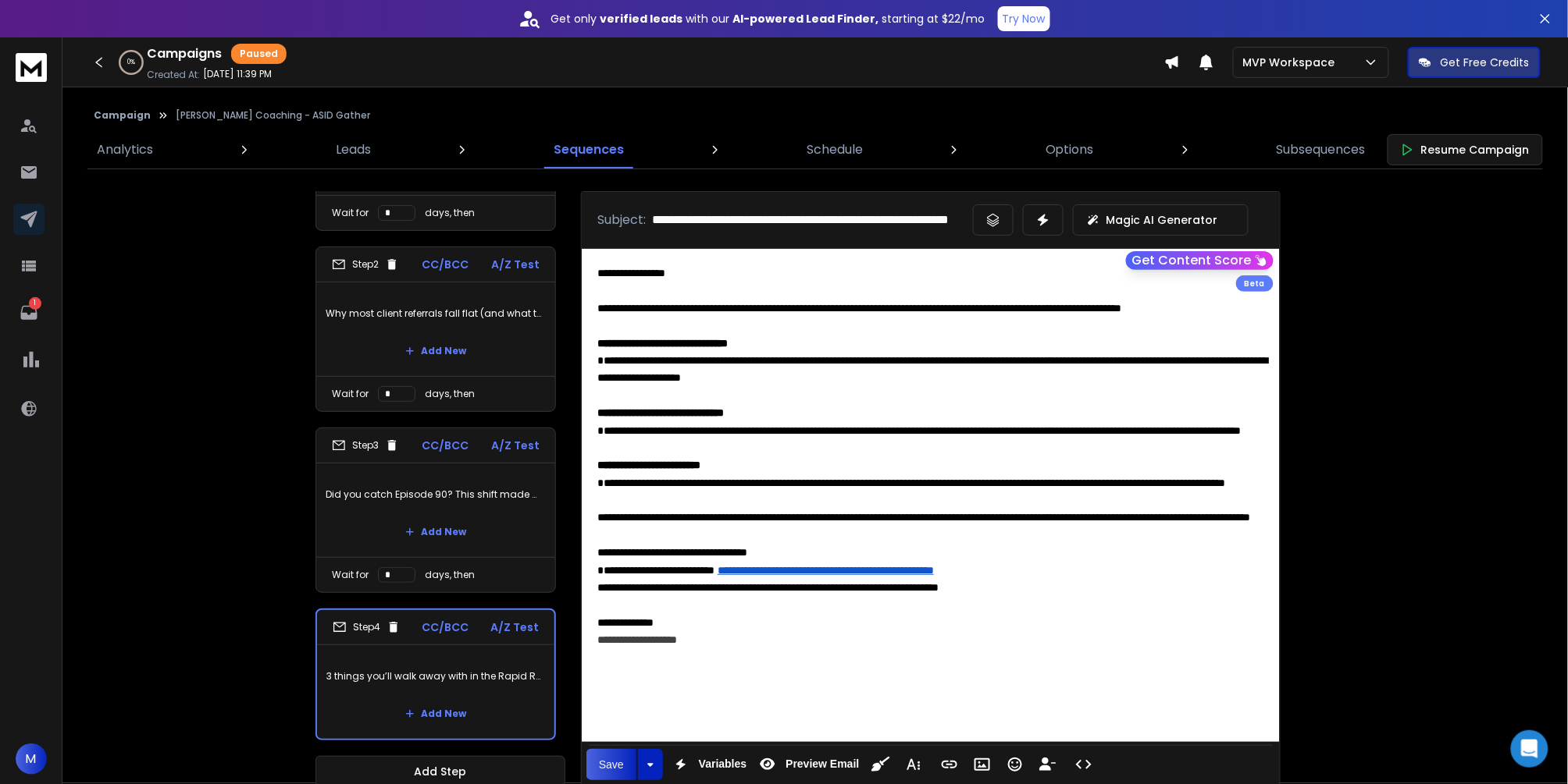
click at [509, 525] on div "Add New" at bounding box center [436, 532] width 220 height 31
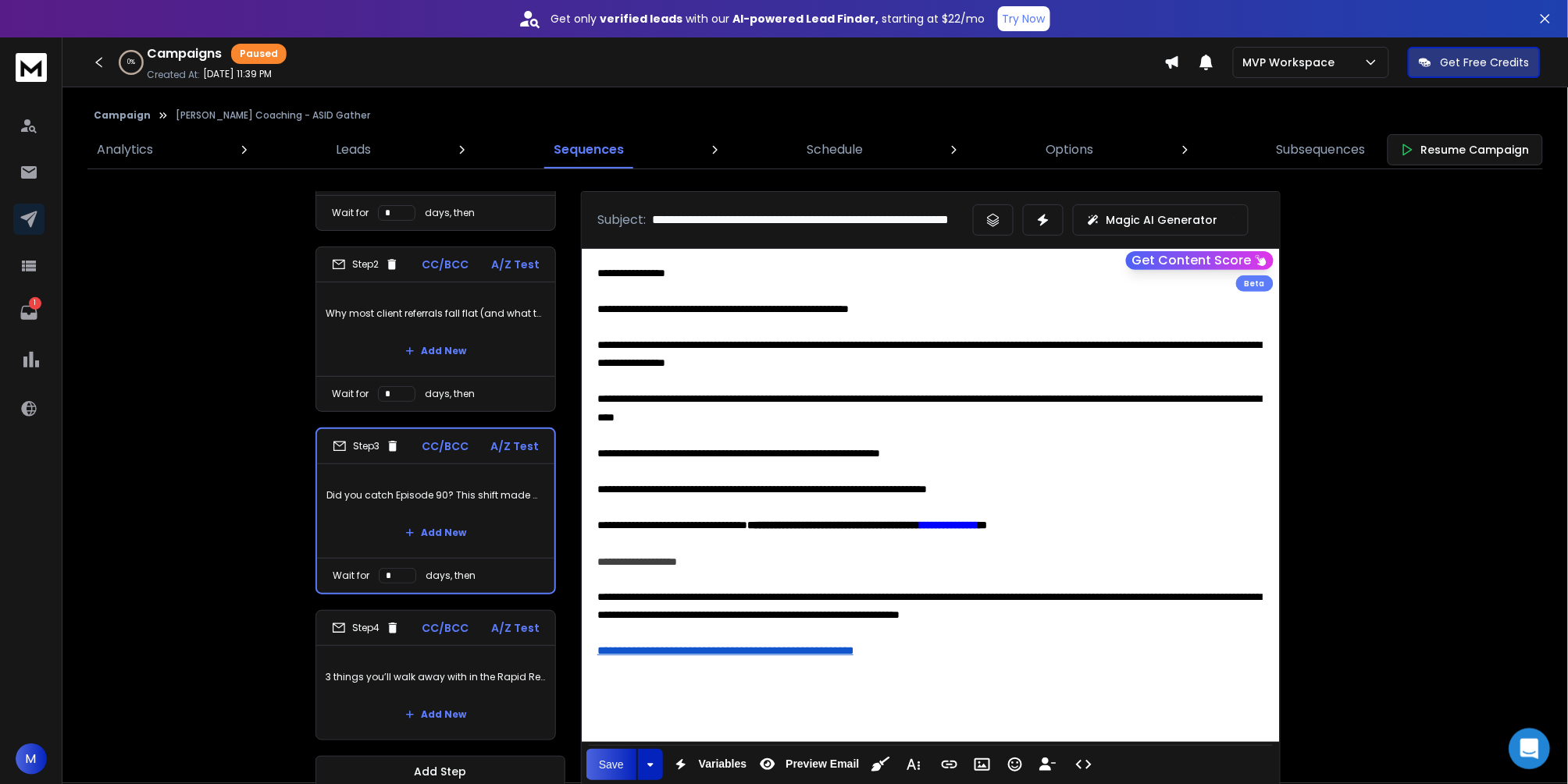
scroll to position [24, 0]
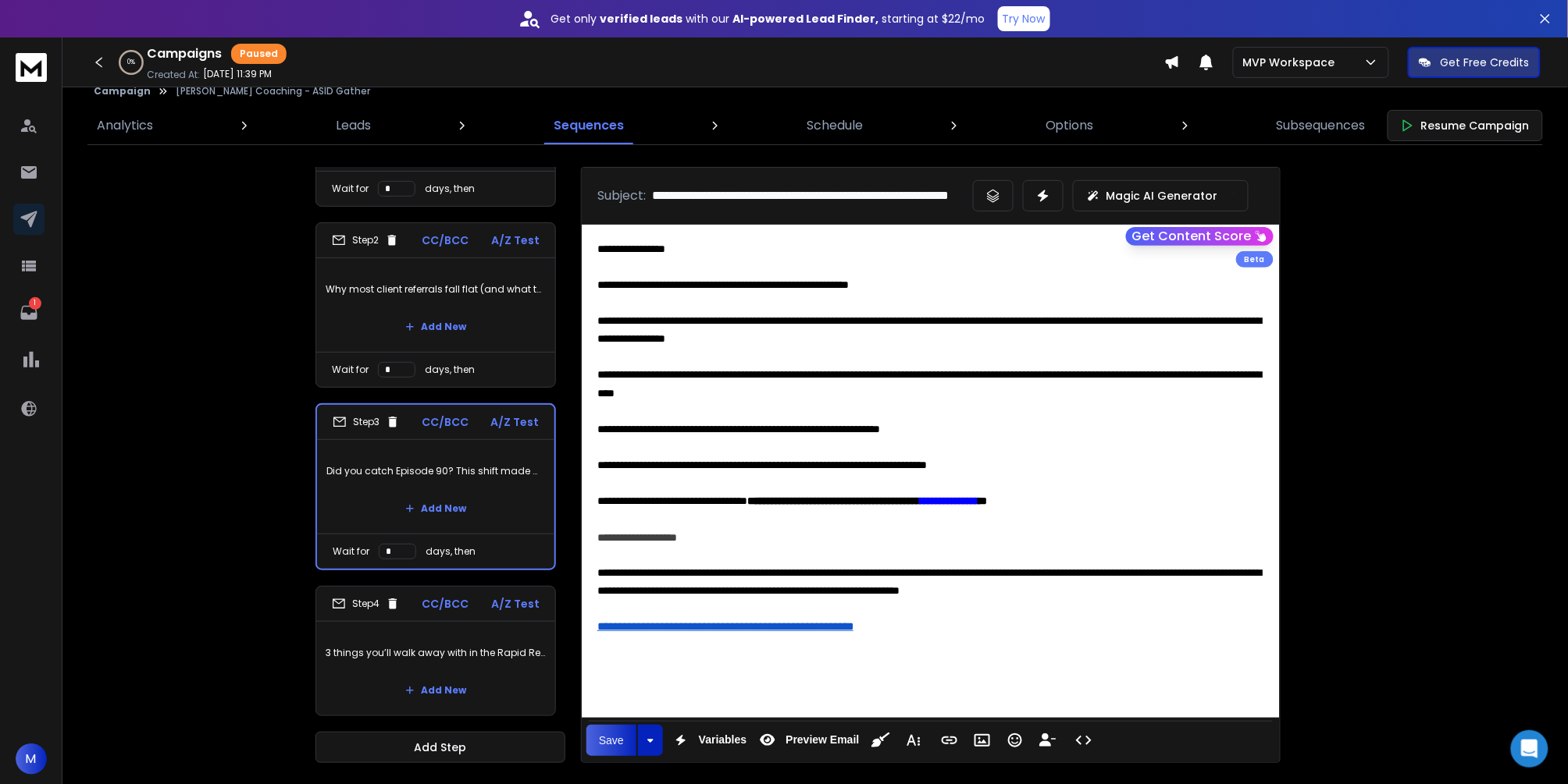
click at [515, 665] on p "3 things you’ll walk away with in the Rapid Referrals Challenge" at bounding box center [436, 652] width 220 height 43
type input "**********"
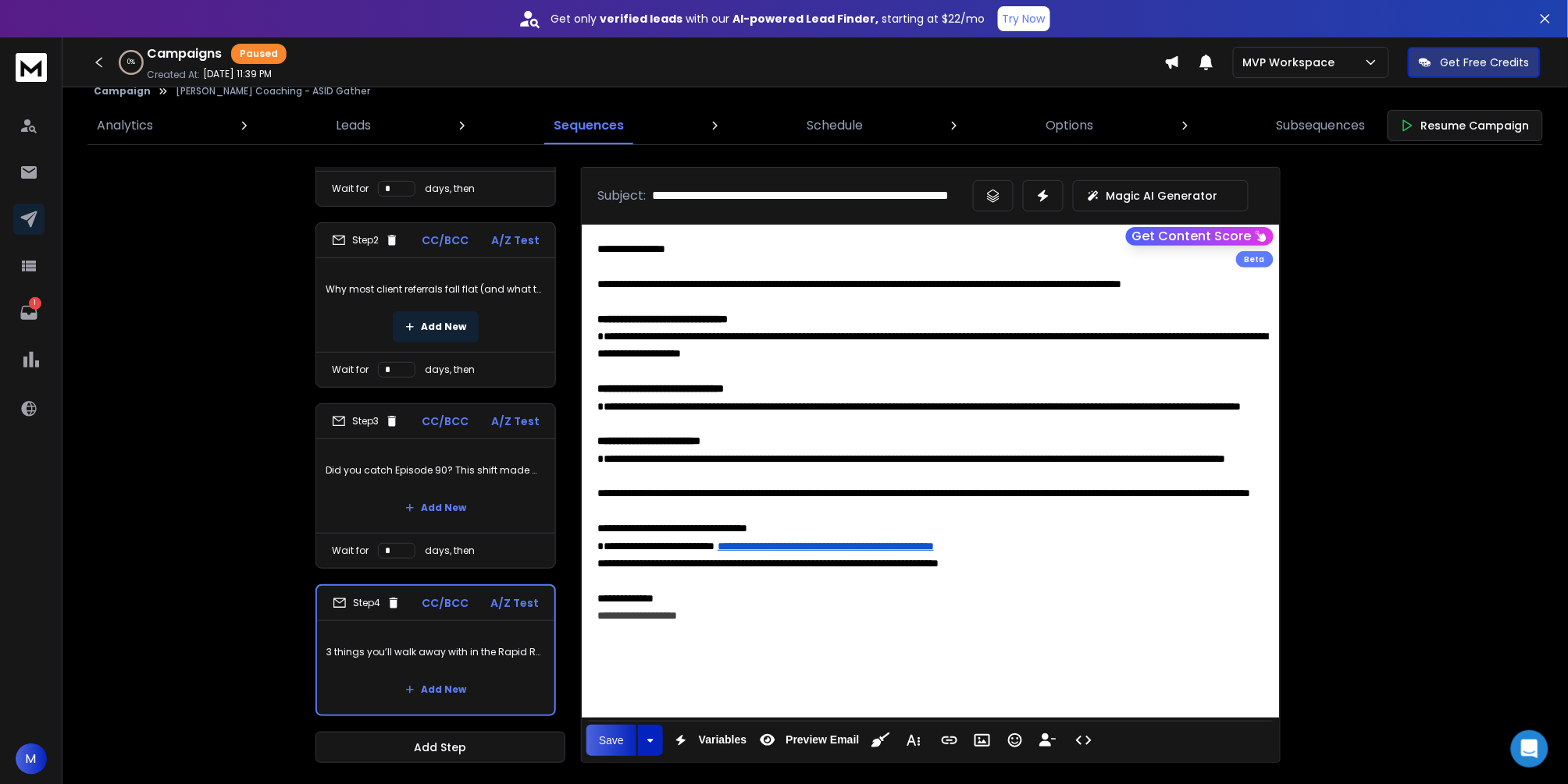
click at [445, 312] on button "Add New" at bounding box center [436, 327] width 86 height 31
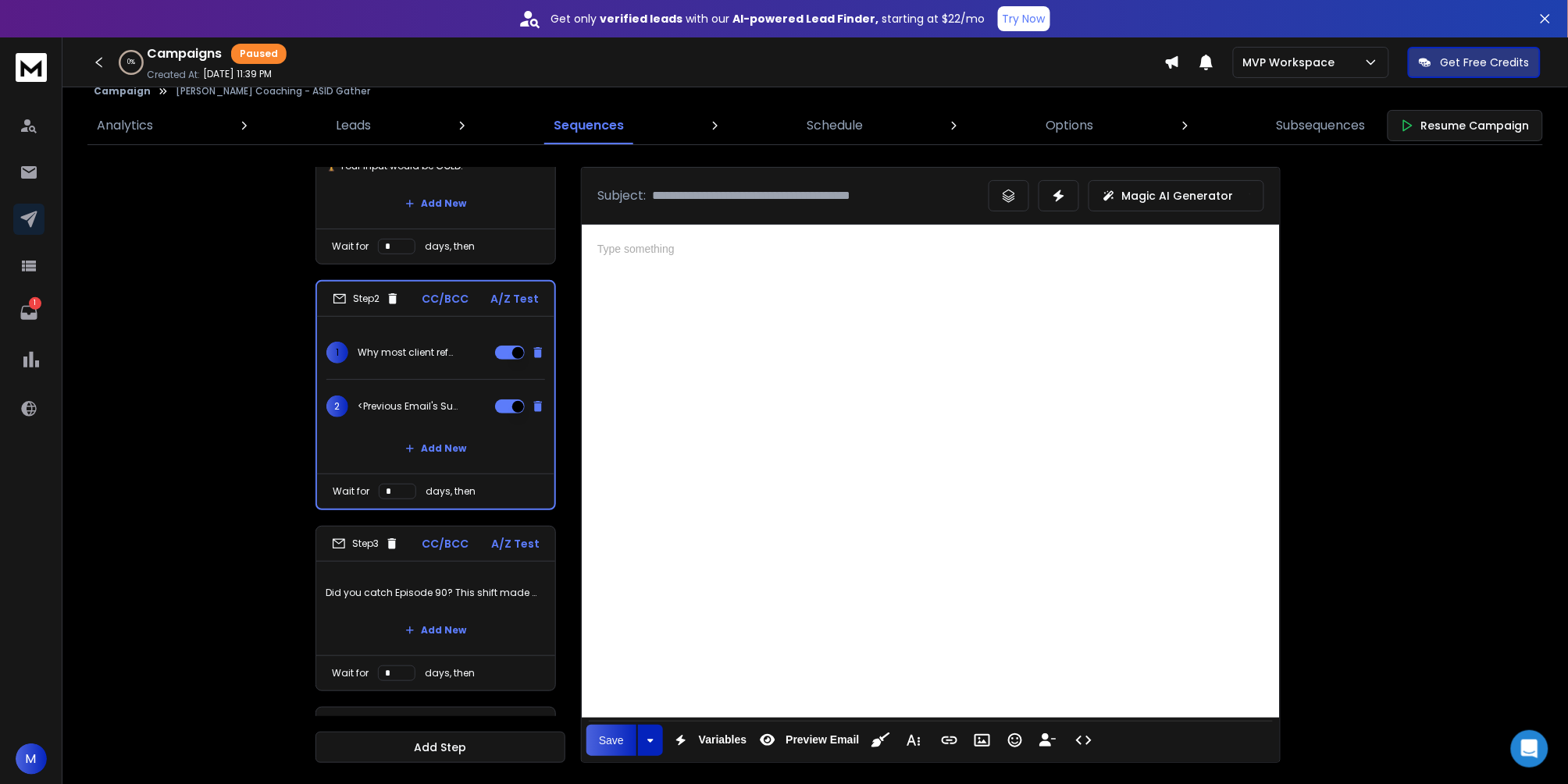
scroll to position [73, 0]
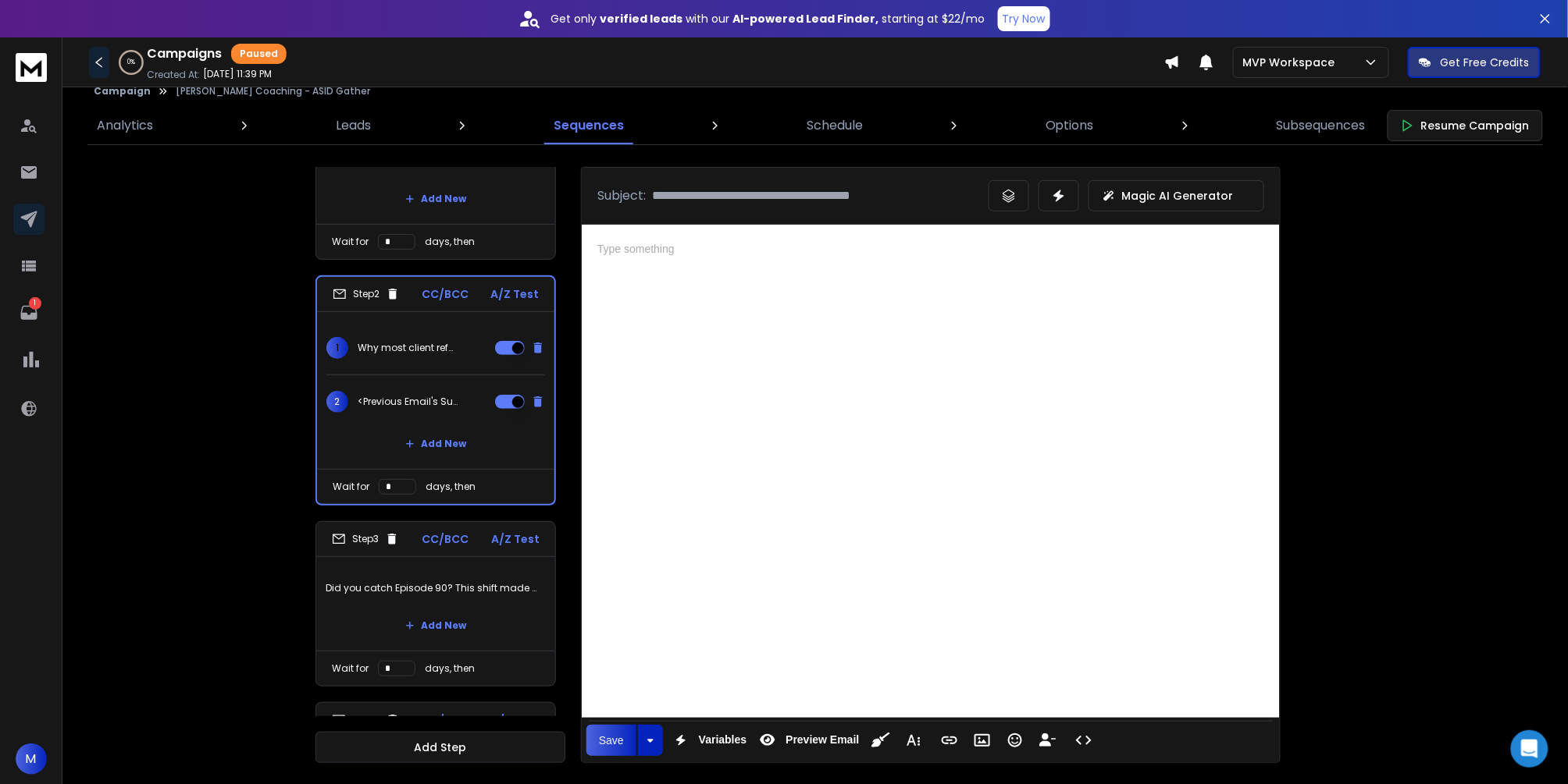
click at [102, 64] on icon at bounding box center [99, 62] width 14 height 14
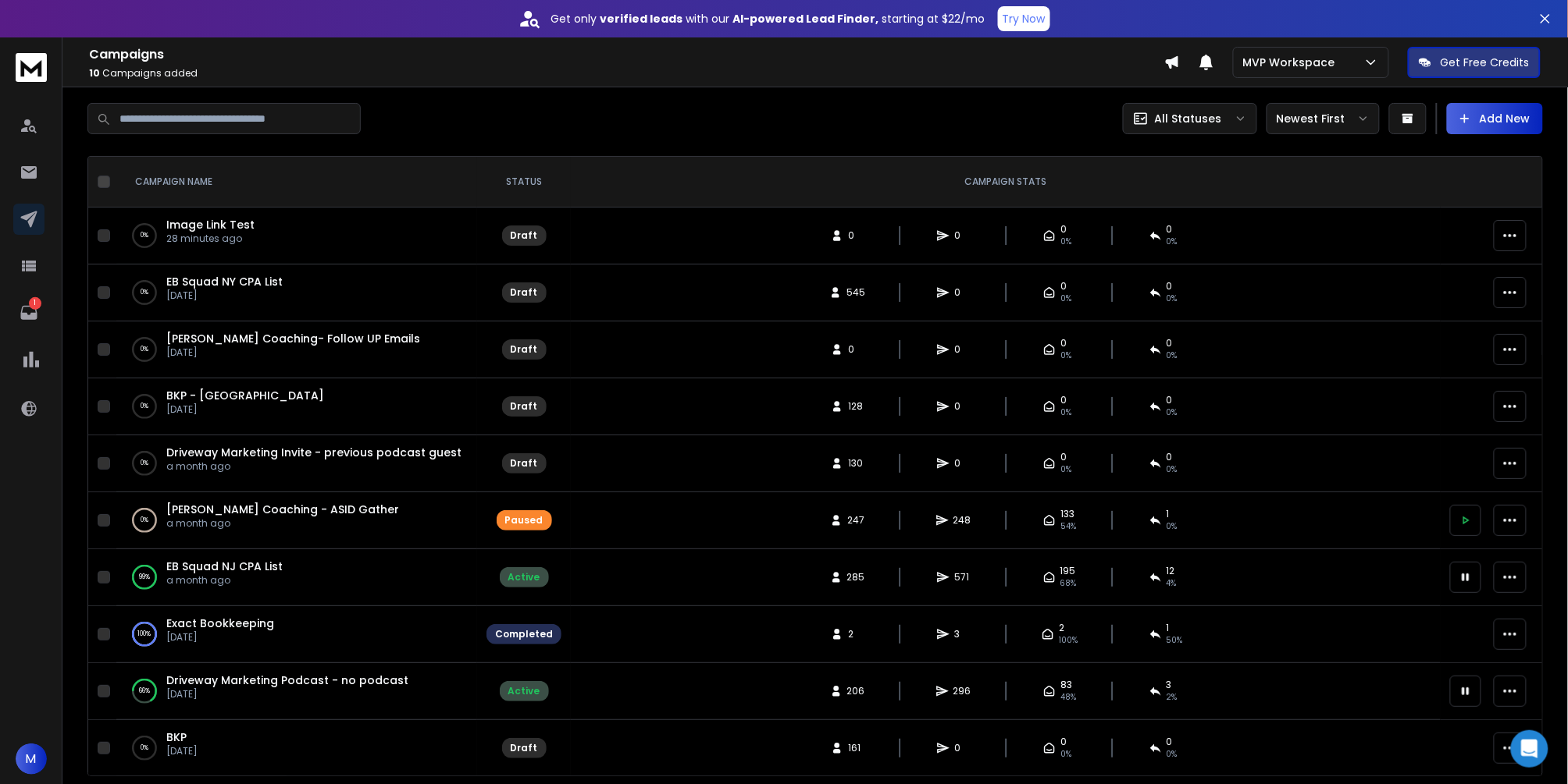
click at [246, 510] on span "[PERSON_NAME] Coaching - ASID Gather" at bounding box center [283, 509] width 233 height 16
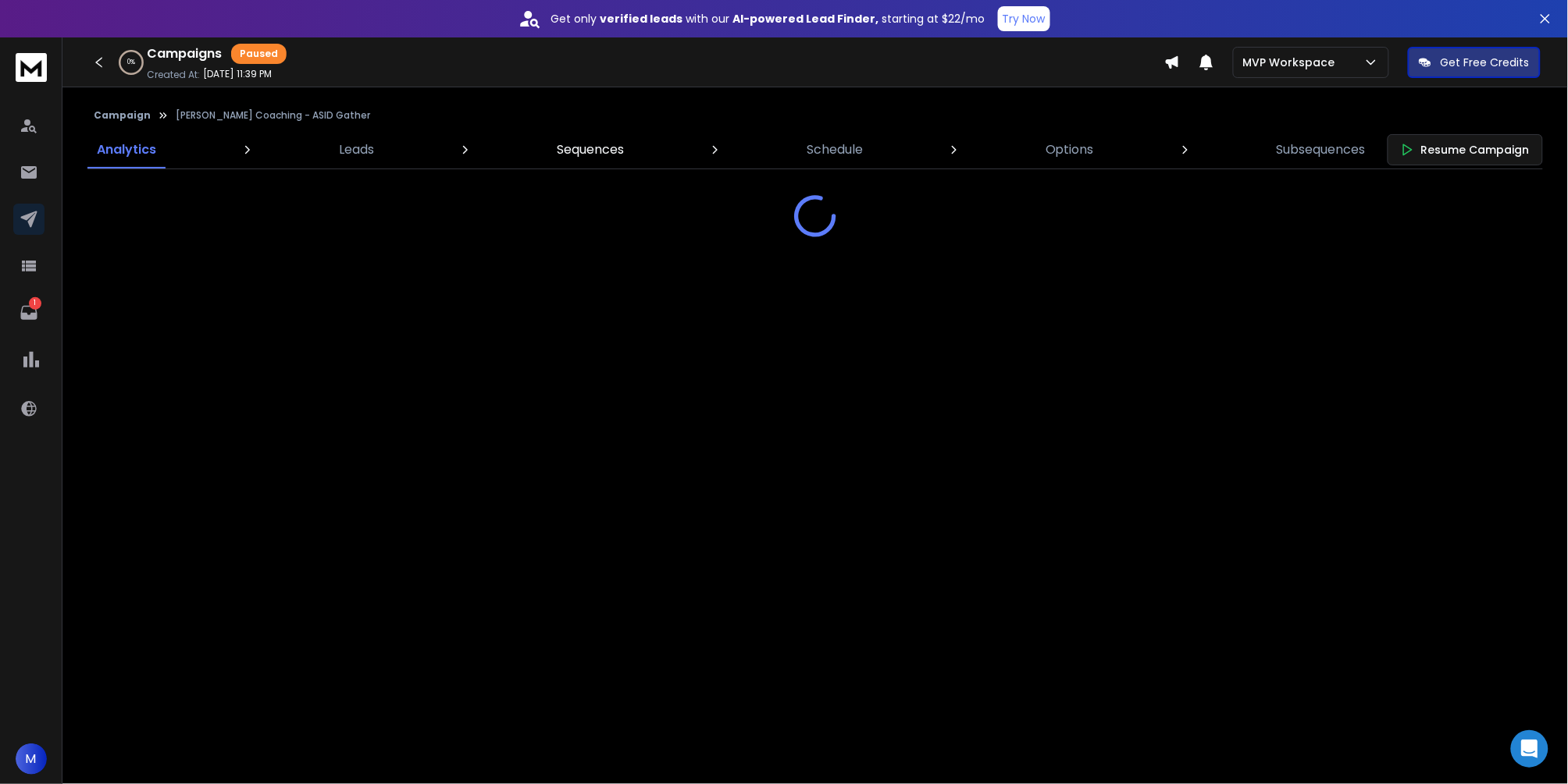
click at [557, 158] on p "Sequences" at bounding box center [590, 150] width 67 height 18
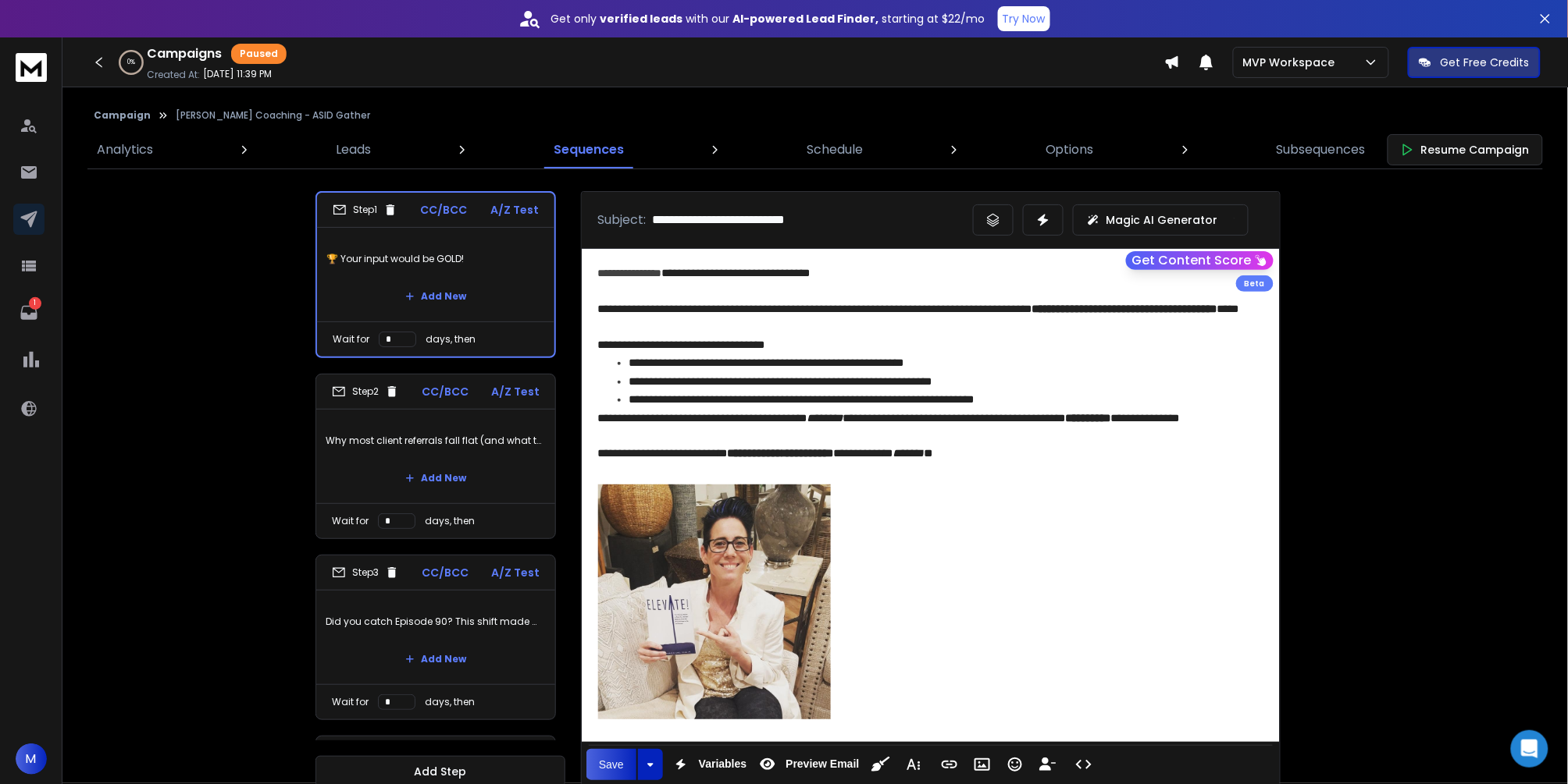
click at [506, 422] on p "Why most client referrals fall flat (and what to do instead)" at bounding box center [436, 440] width 220 height 43
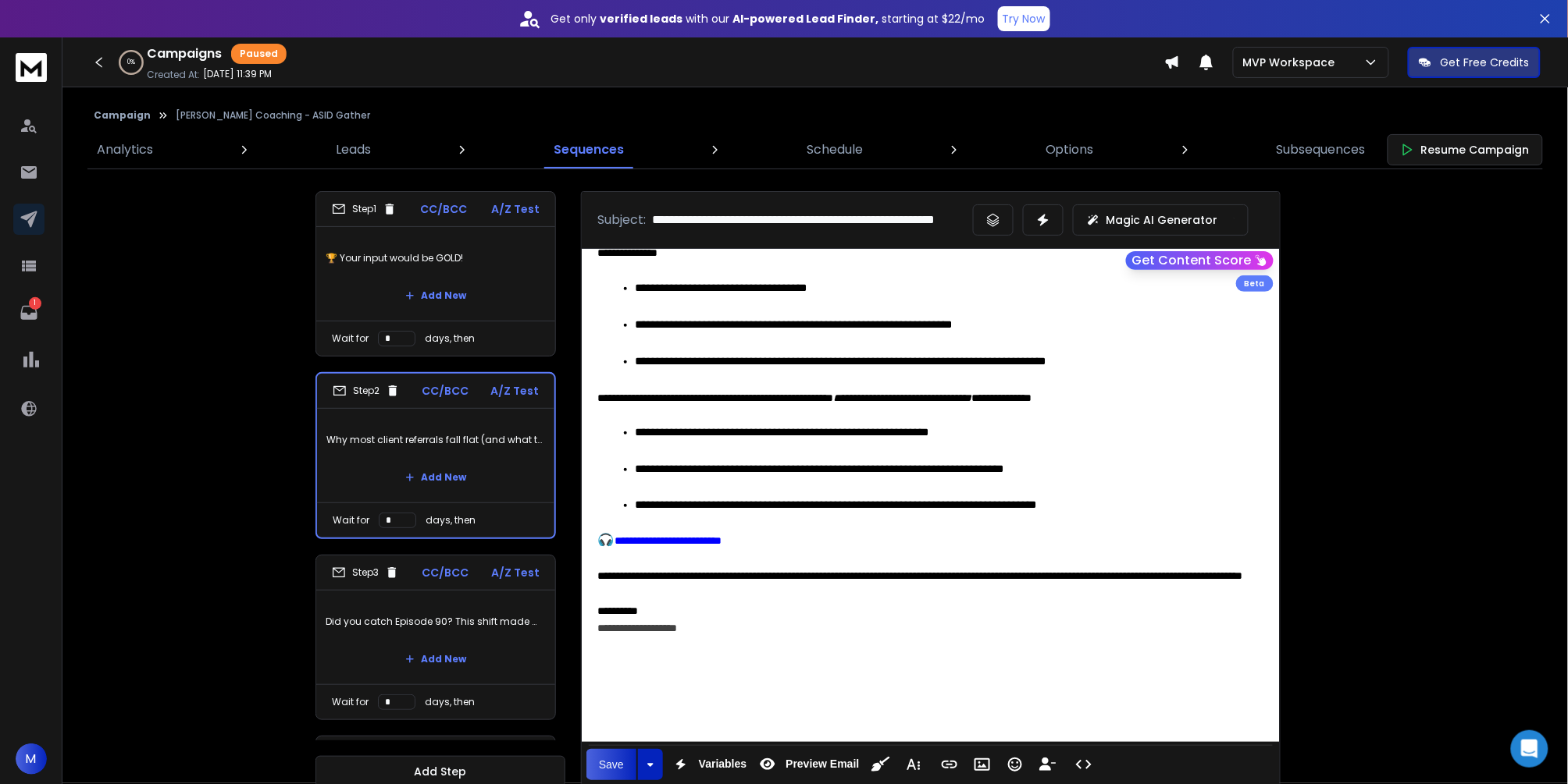
scroll to position [361, 0]
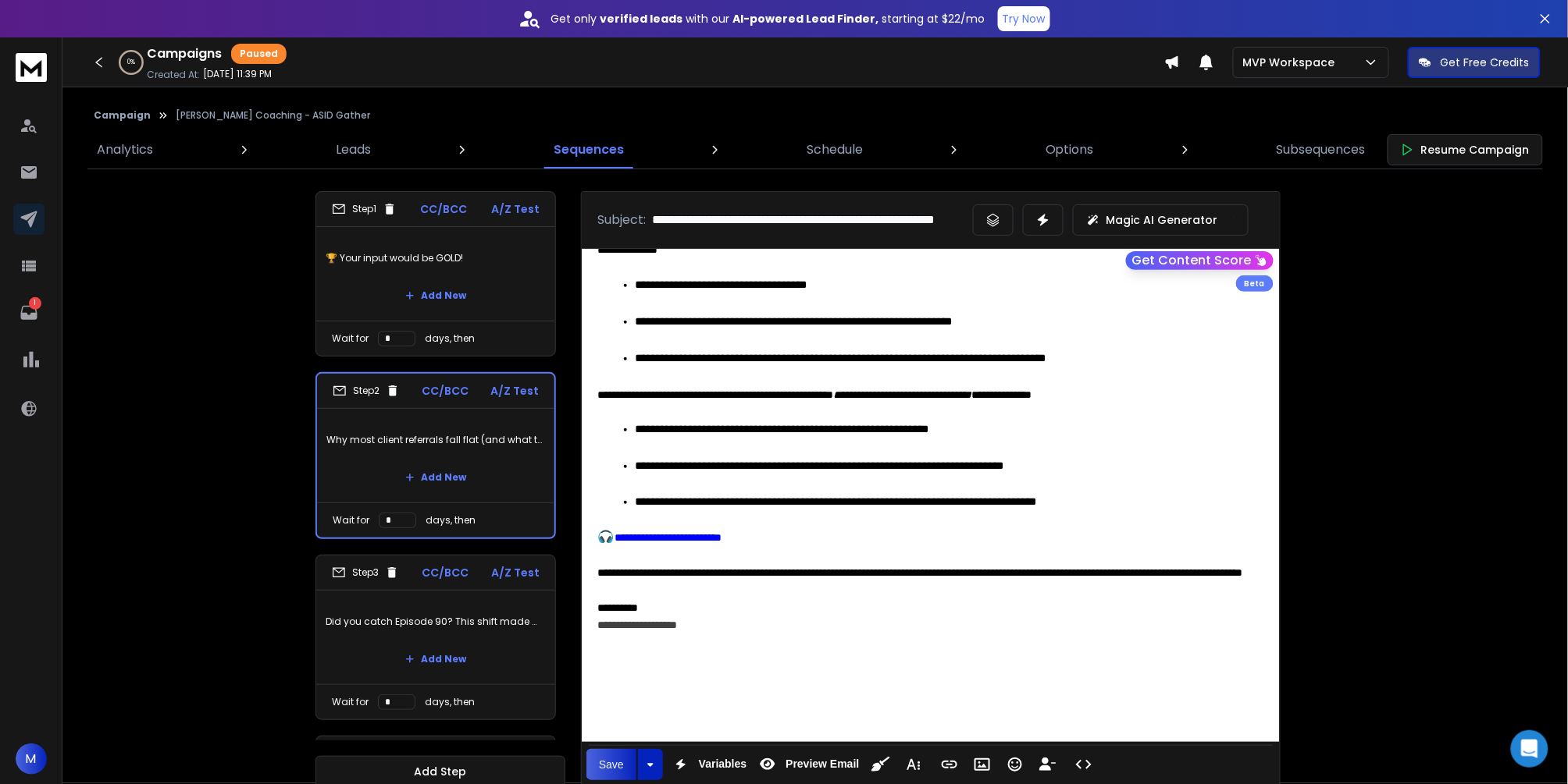
click at [710, 532] on link "**********" at bounding box center [668, 537] width 107 height 11
click at [867, 518] on div "**********" at bounding box center [930, 260] width 666 height 573
click at [503, 645] on div "Add New" at bounding box center [436, 660] width 220 height 31
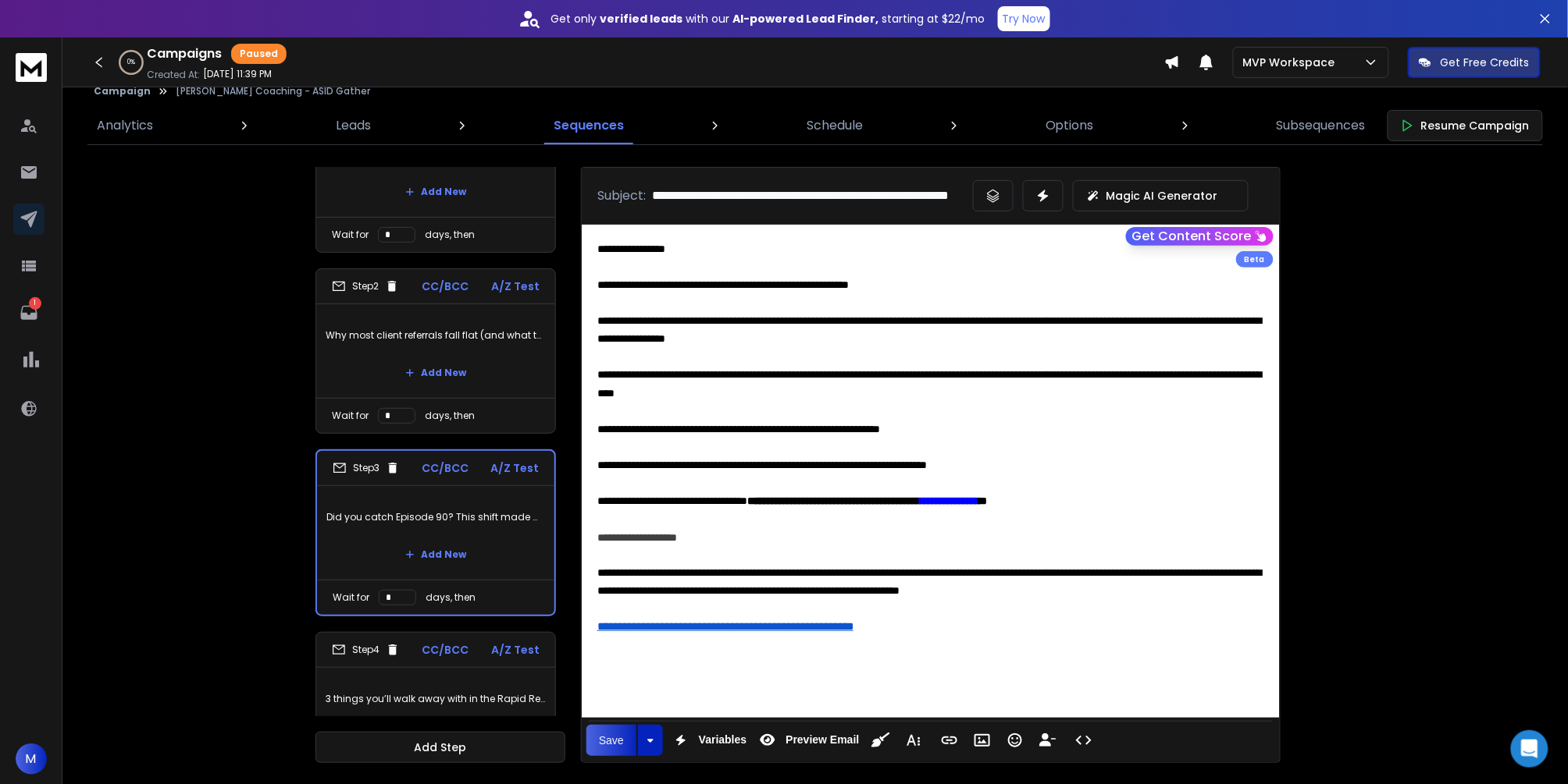
scroll to position [126, 0]
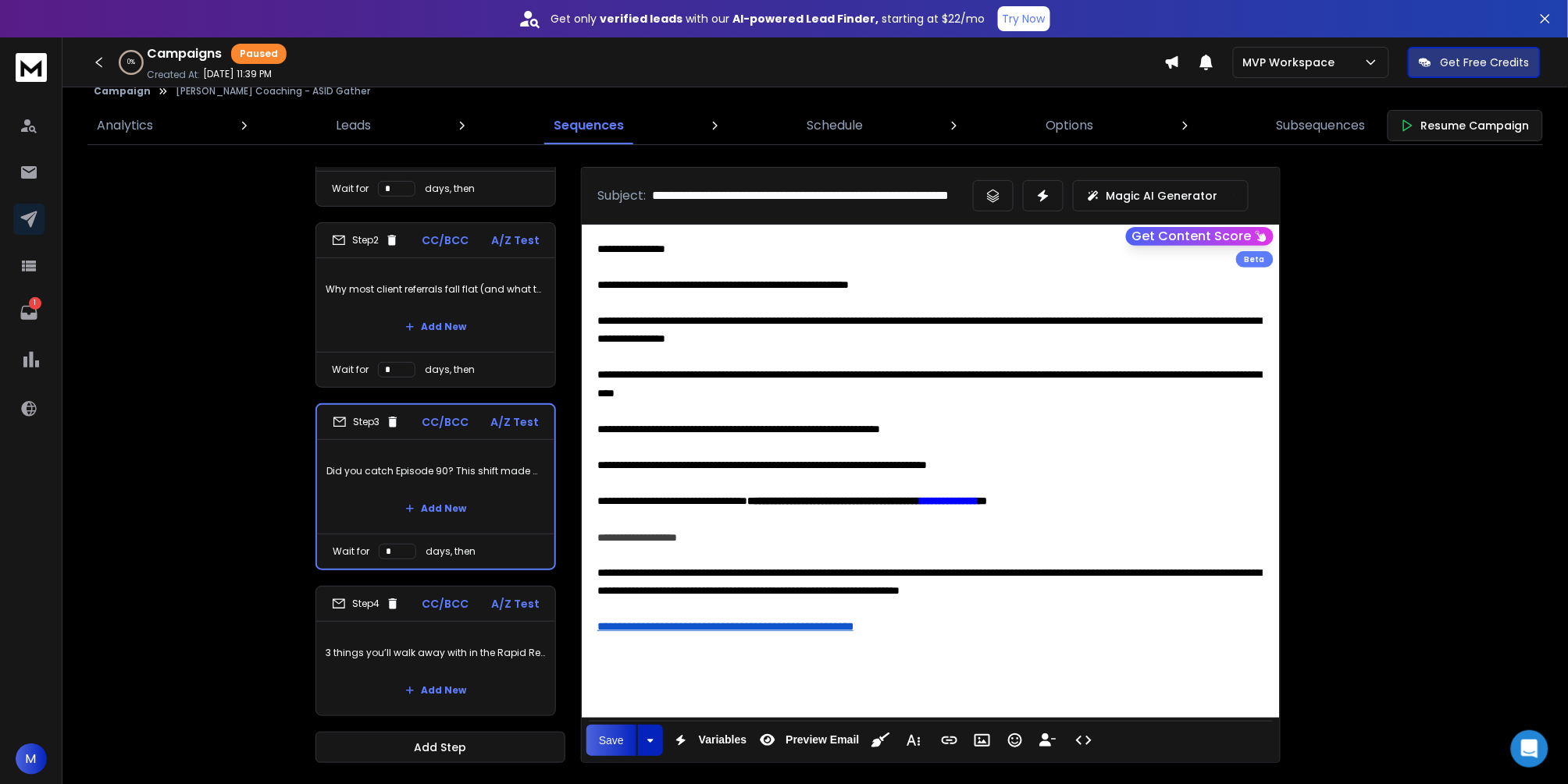
click at [501, 650] on p "3 things you’ll walk away with in the Rapid Referrals Challenge" at bounding box center [436, 652] width 220 height 43
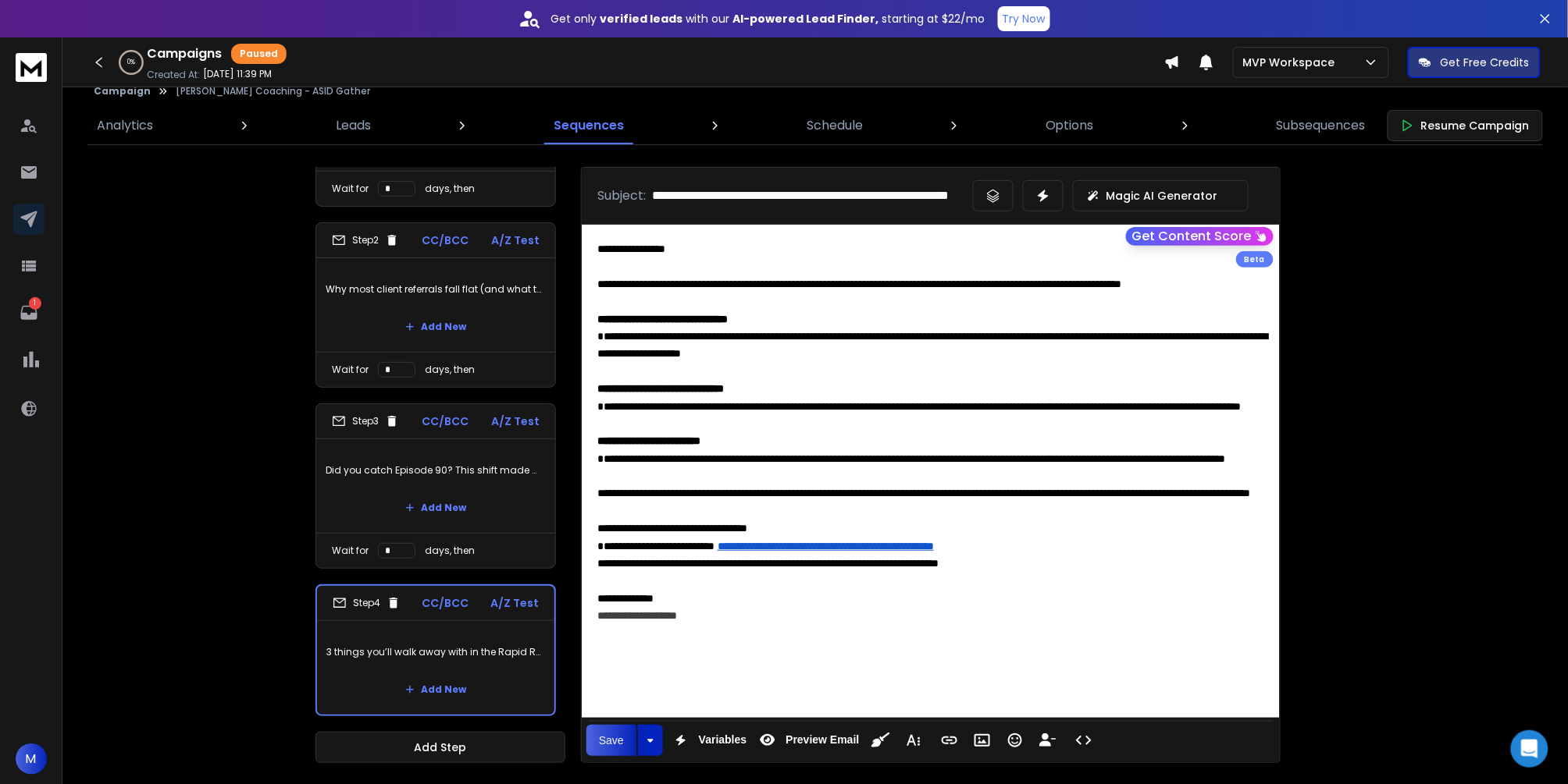
click at [881, 552] on span "**********" at bounding box center [825, 547] width 216 height 11
click at [929, 520] on div at bounding box center [931, 511] width 667 height 17
click at [522, 492] on div "Add New" at bounding box center [436, 508] width 220 height 31
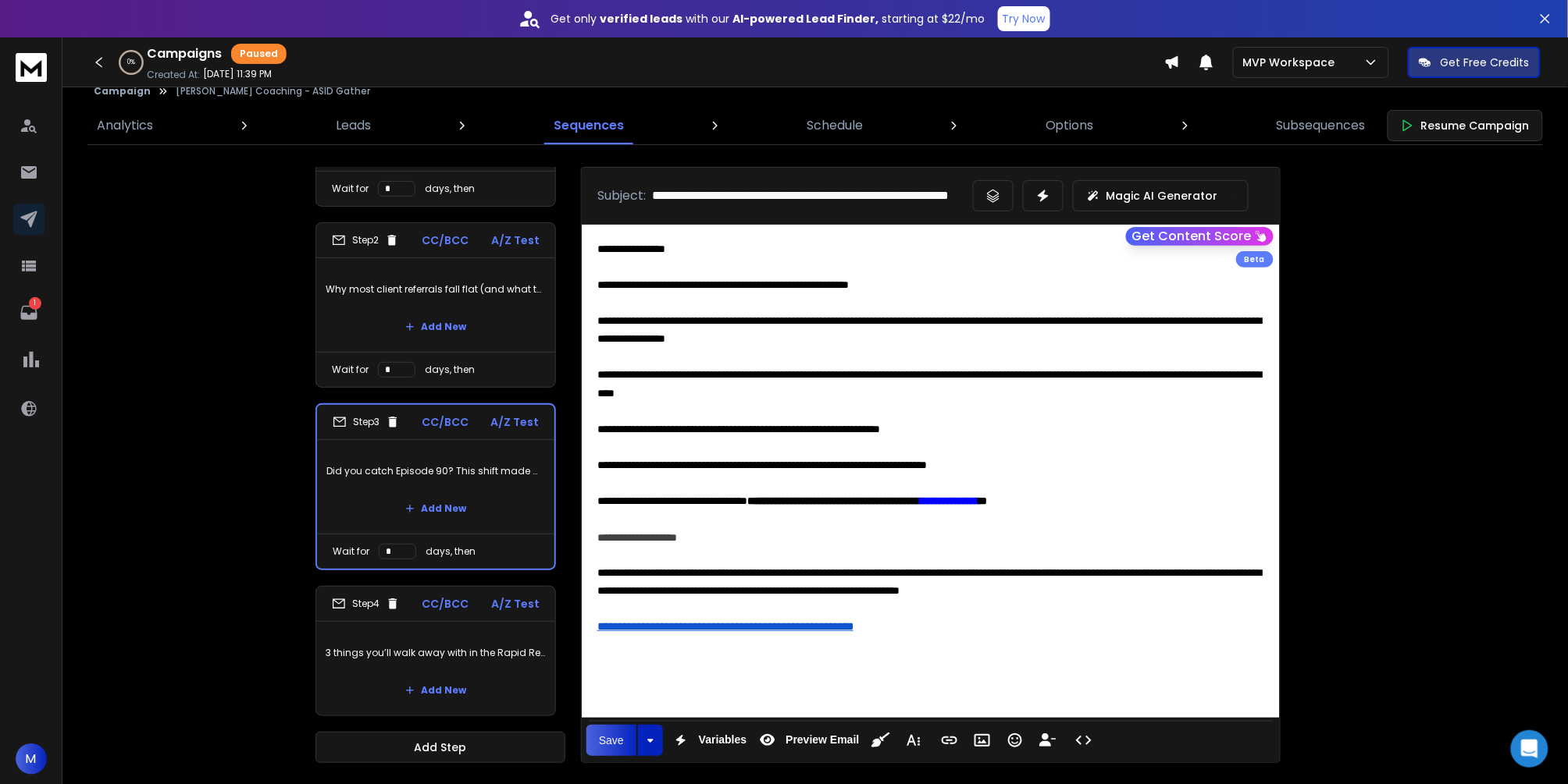
click at [508, 311] on div "Add New" at bounding box center [436, 327] width 220 height 31
type input "**********"
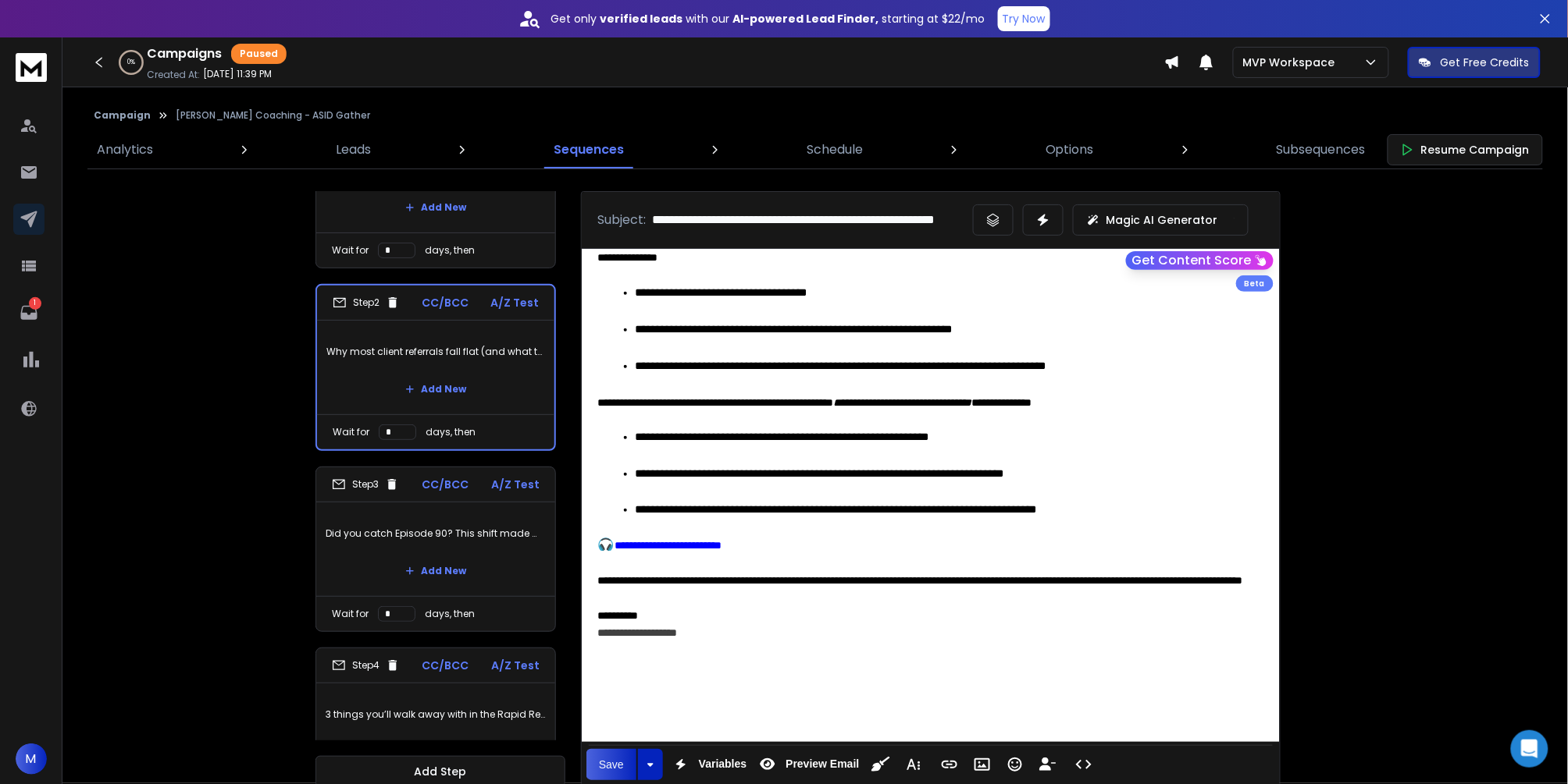
scroll to position [361, 0]
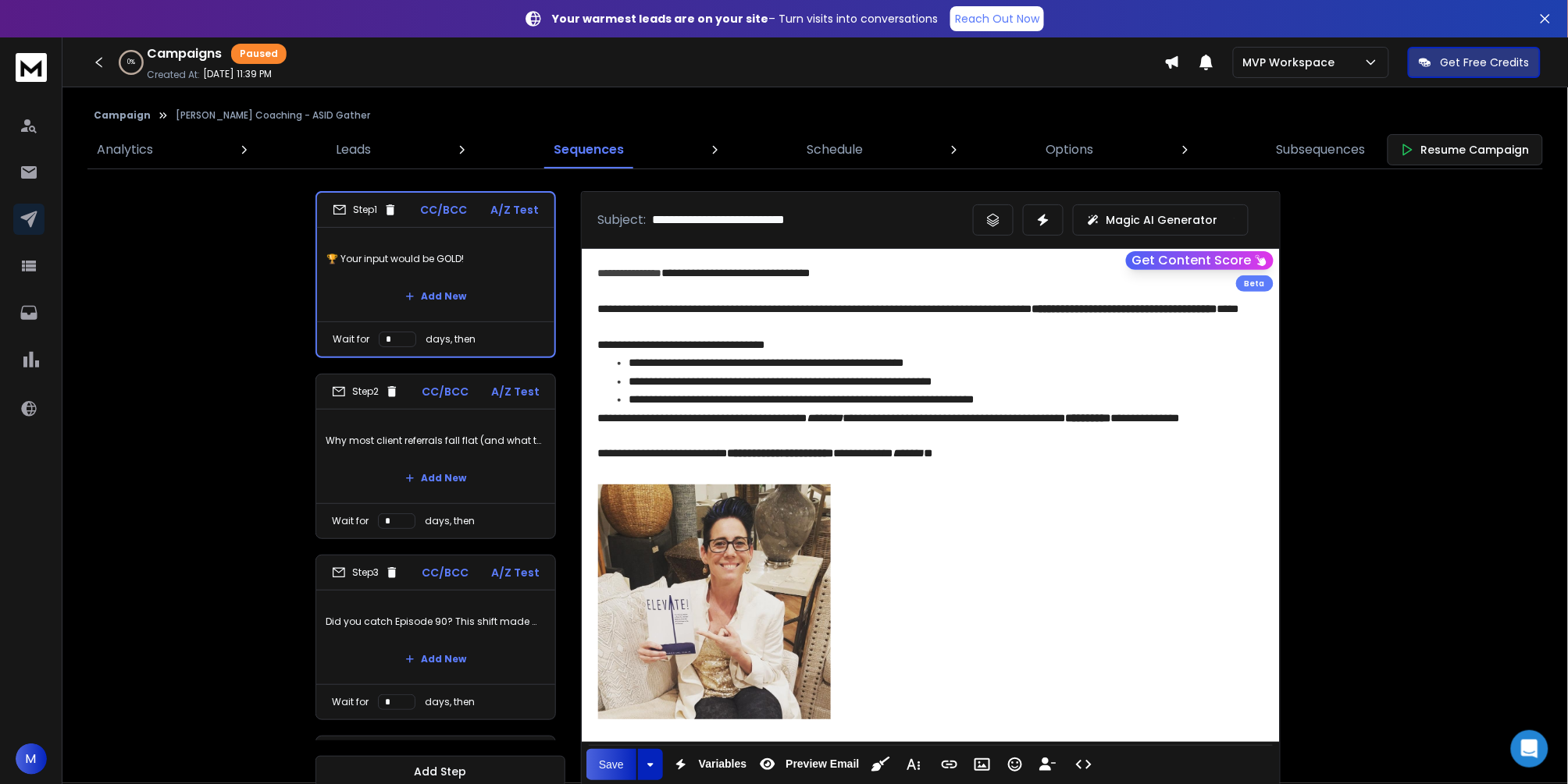
click at [502, 475] on div "Add New" at bounding box center [436, 478] width 220 height 31
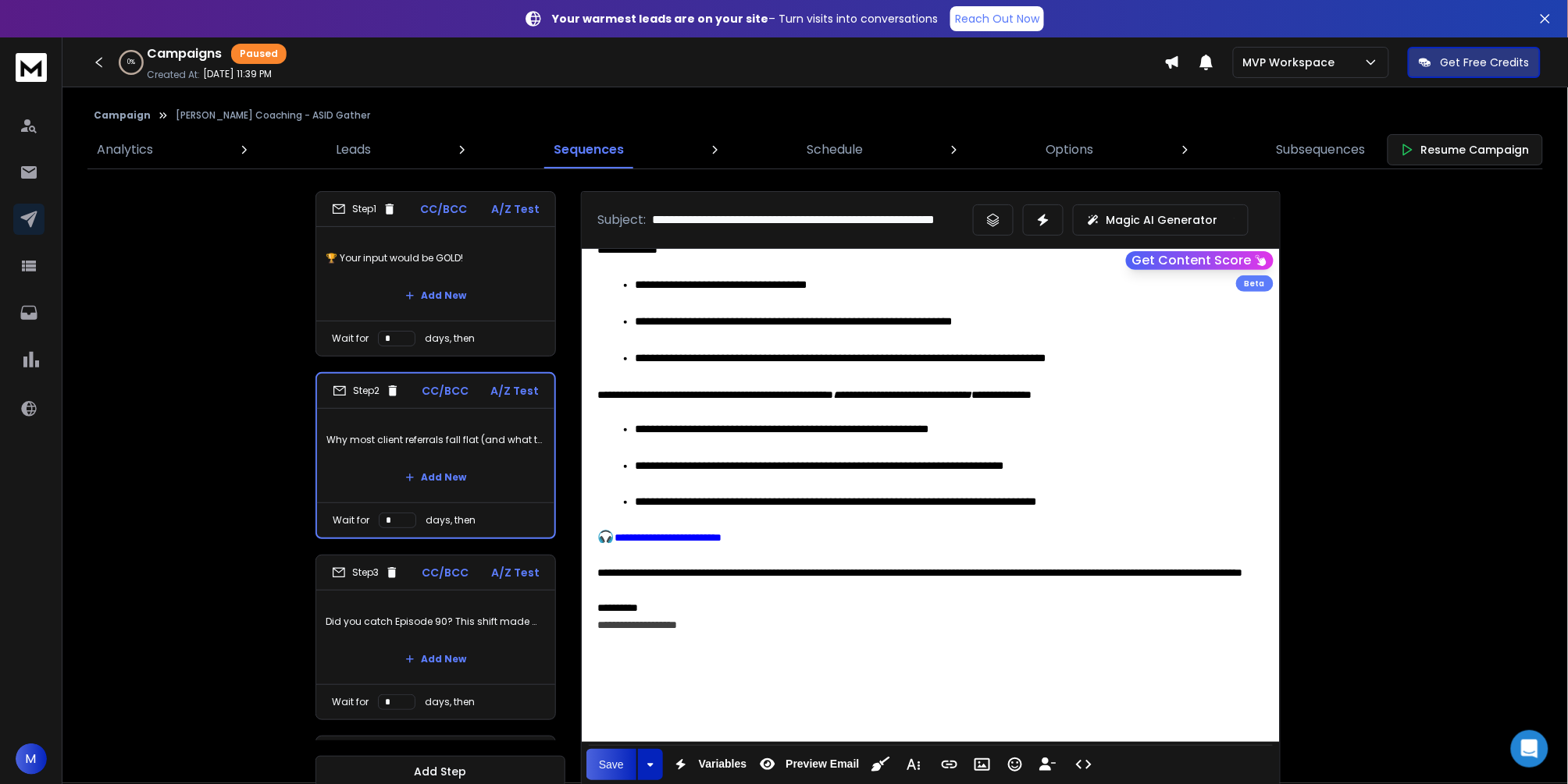
click at [512, 304] on div "Add New" at bounding box center [436, 295] width 220 height 31
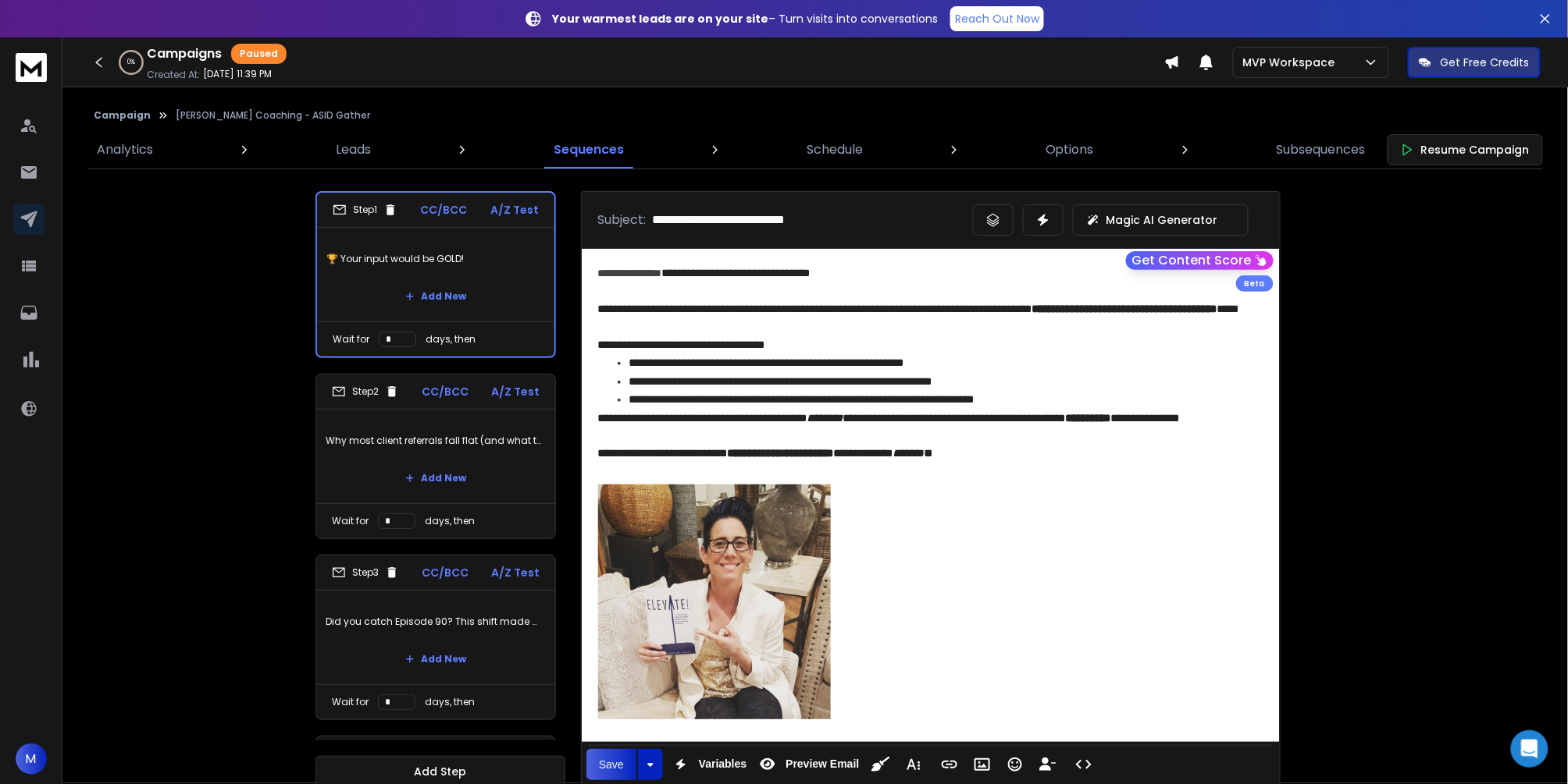
click at [521, 476] on div "Add New" at bounding box center [436, 478] width 220 height 31
type input "**********"
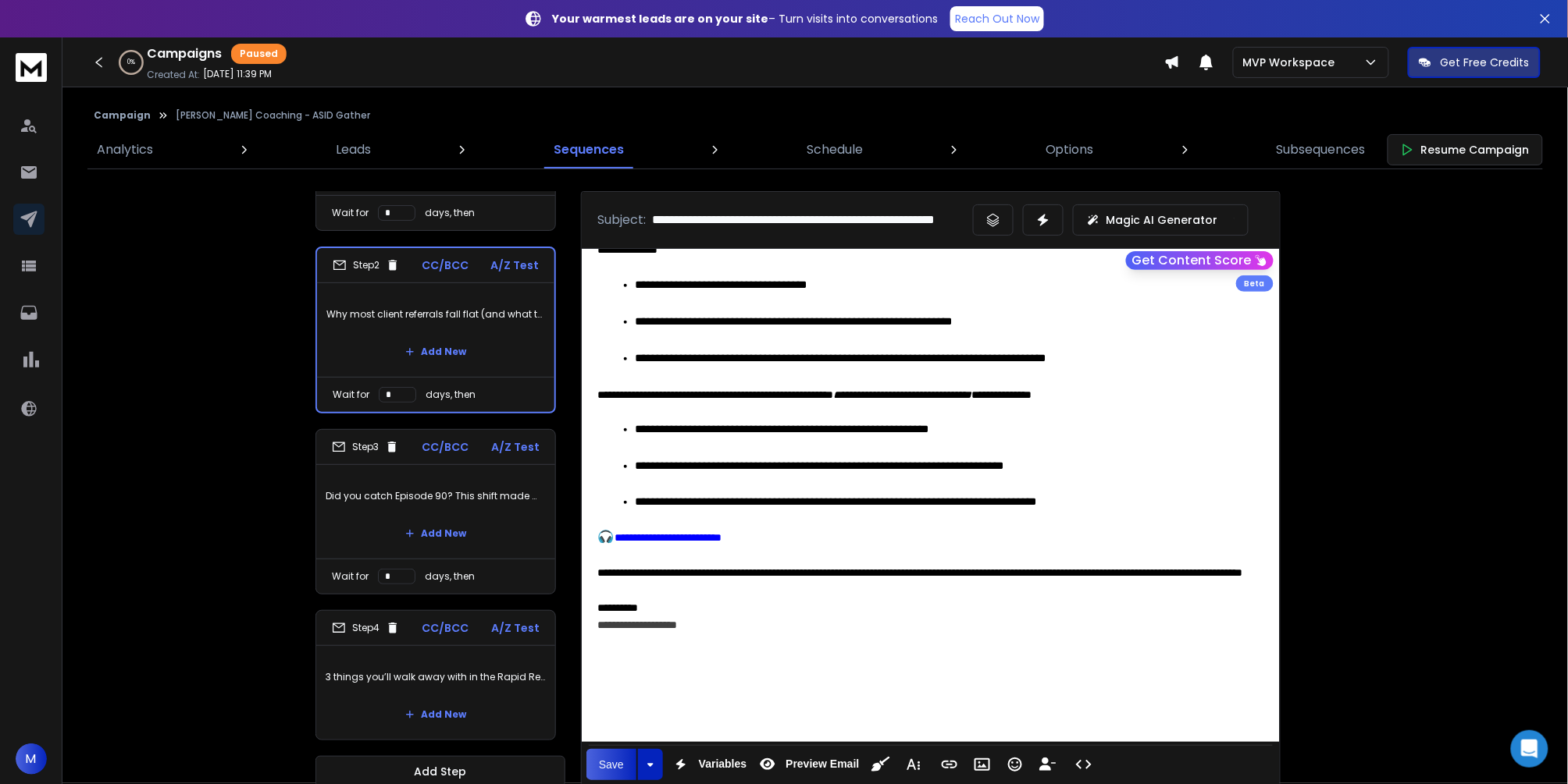
scroll to position [24, 0]
